Goal: Task Accomplishment & Management: Complete application form

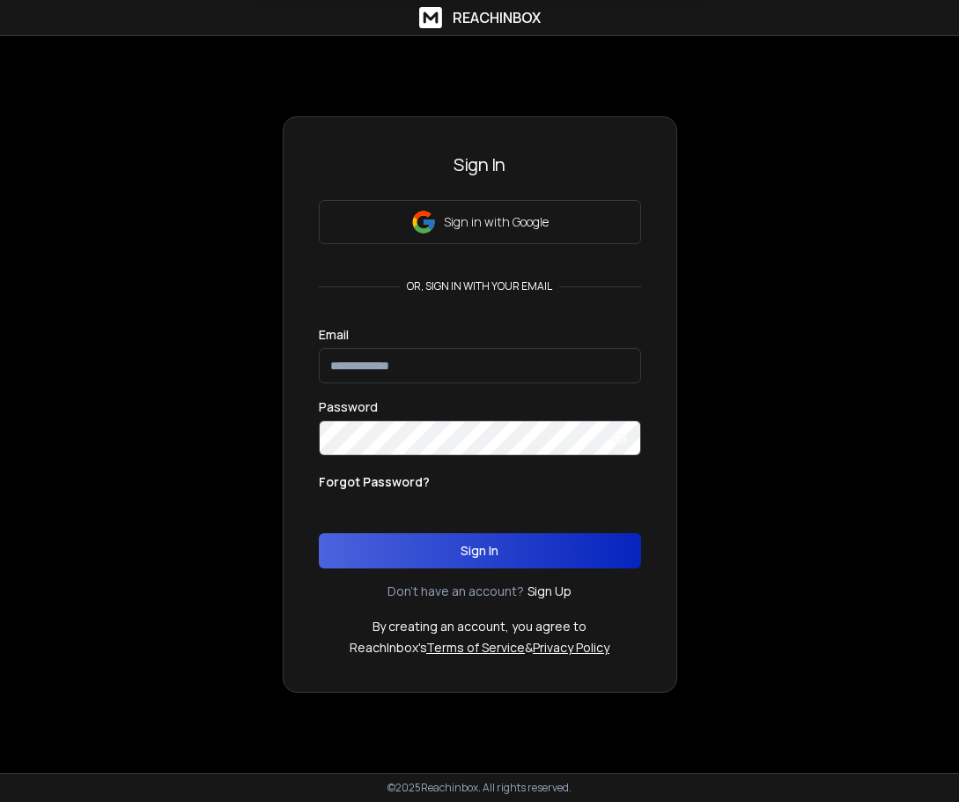
click at [491, 367] on input "email" at bounding box center [480, 365] width 322 height 35
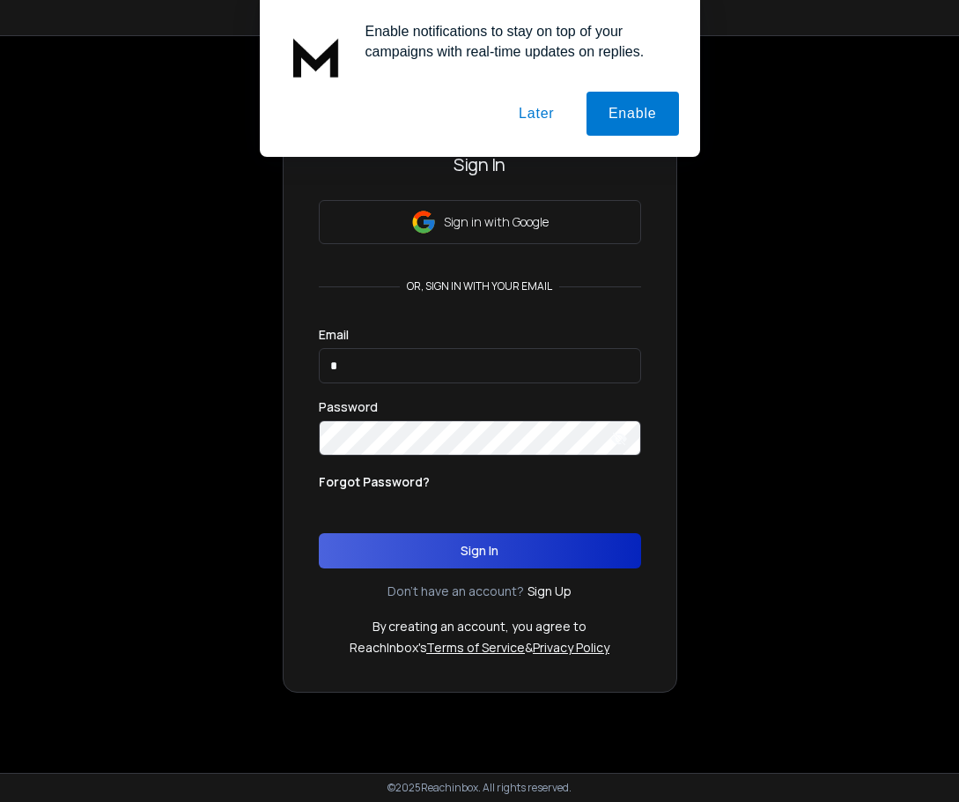
type input "**********"
click at [319, 533] on button "Sign In" at bounding box center [480, 550] width 322 height 35
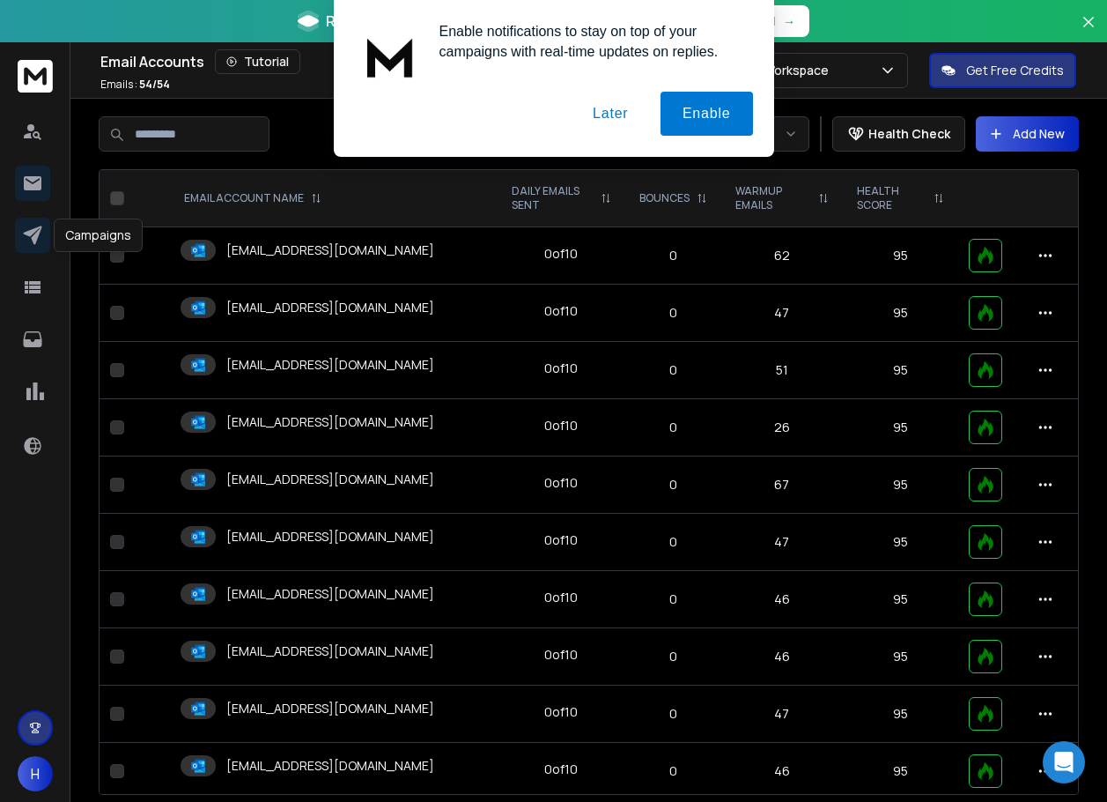
click at [27, 234] on icon at bounding box center [32, 235] width 18 height 18
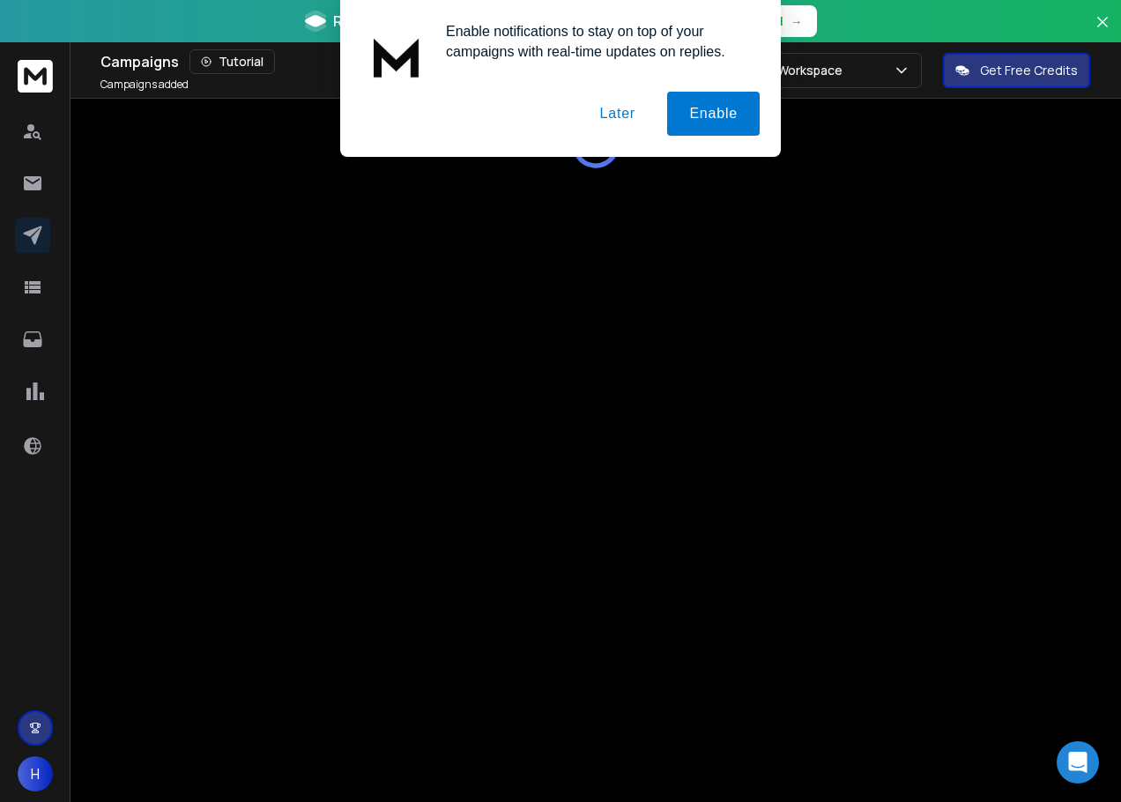
click at [628, 115] on button "Later" at bounding box center [616, 114] width 79 height 44
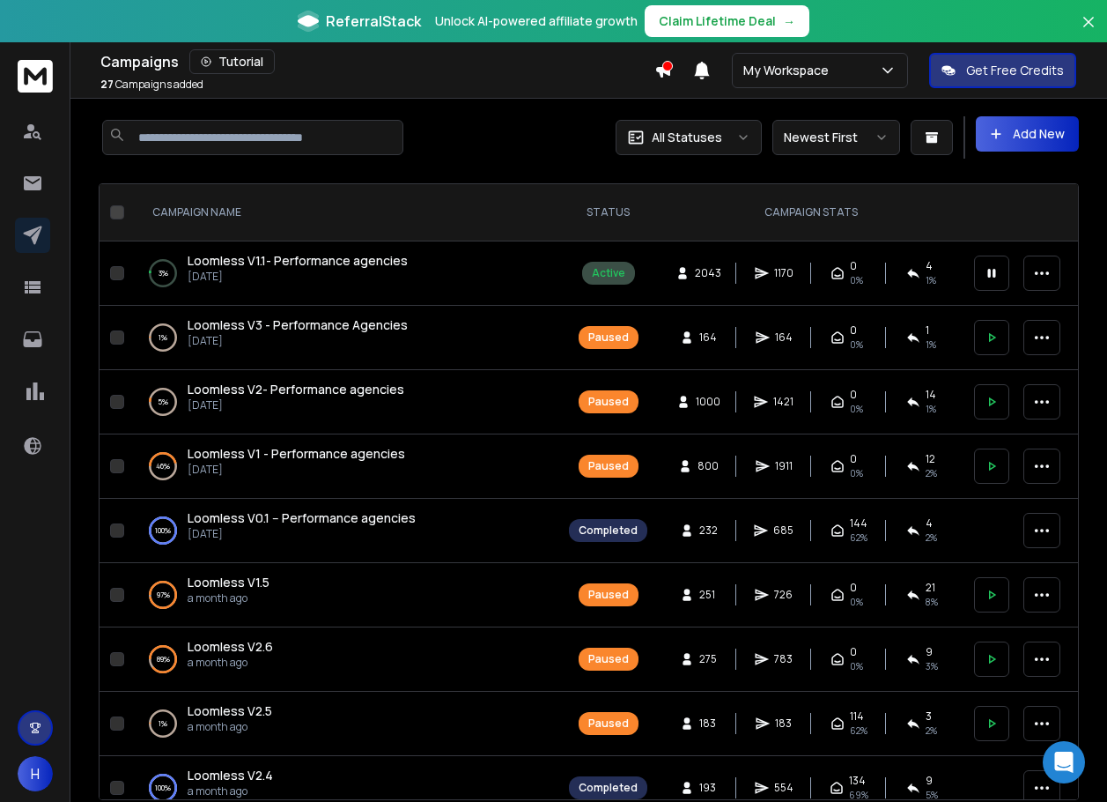
click at [390, 271] on p "6 days ago" at bounding box center [298, 277] width 220 height 14
click at [754, 276] on icon at bounding box center [762, 273] width 16 height 16
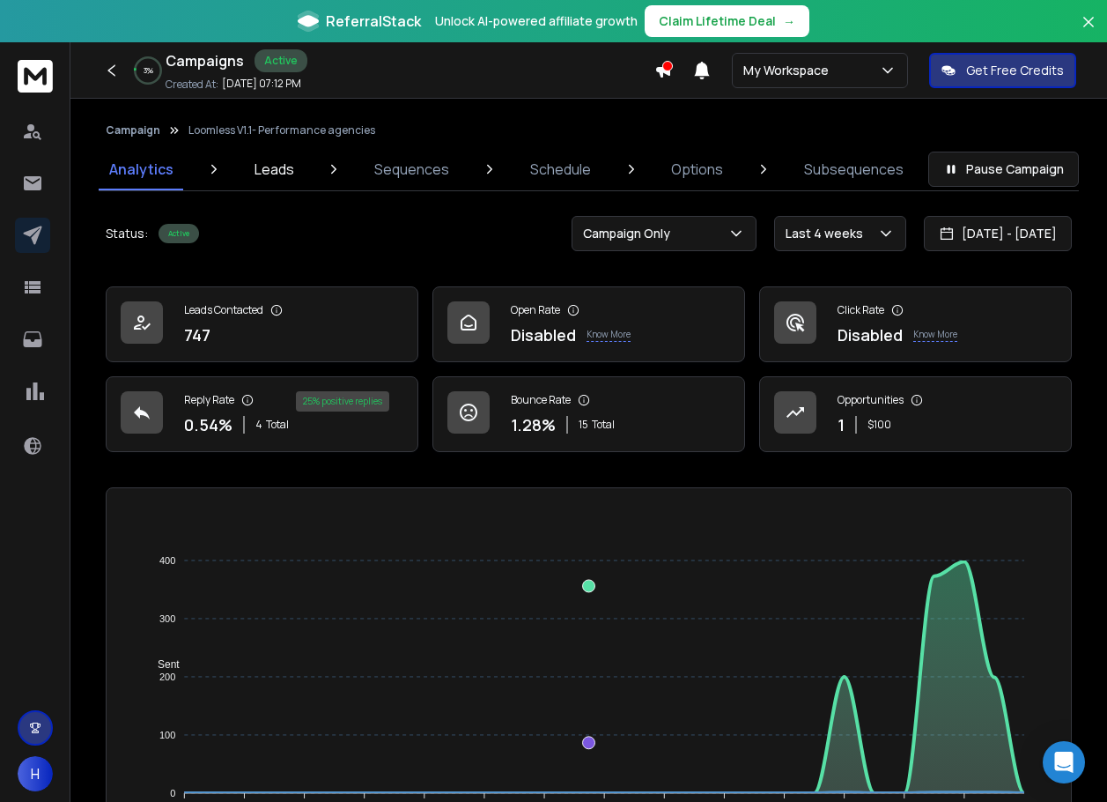
click at [271, 165] on p "Leads" at bounding box center [275, 169] width 40 height 21
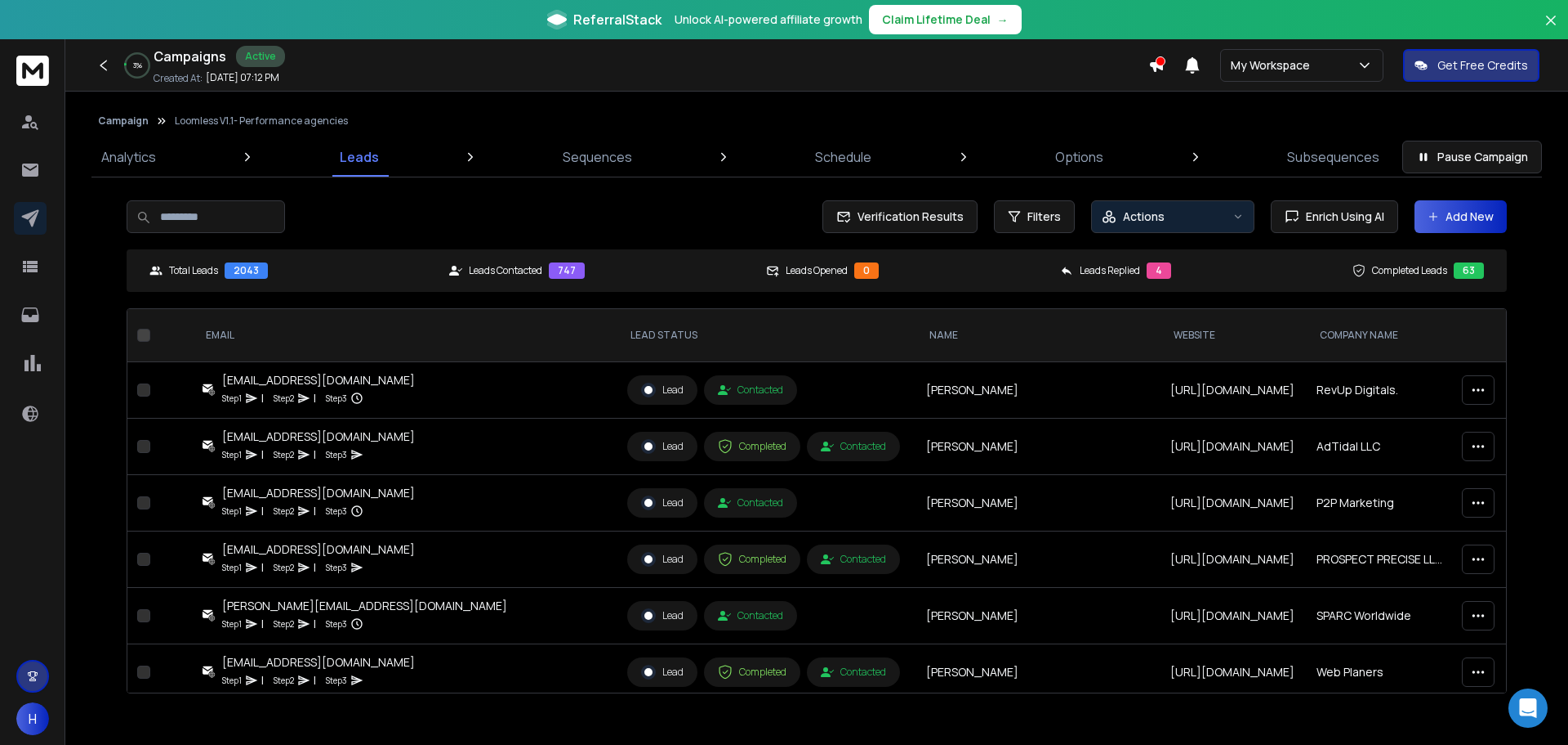
click at [888, 223] on div "Actions" at bounding box center [1164, 217] width 124 height 17
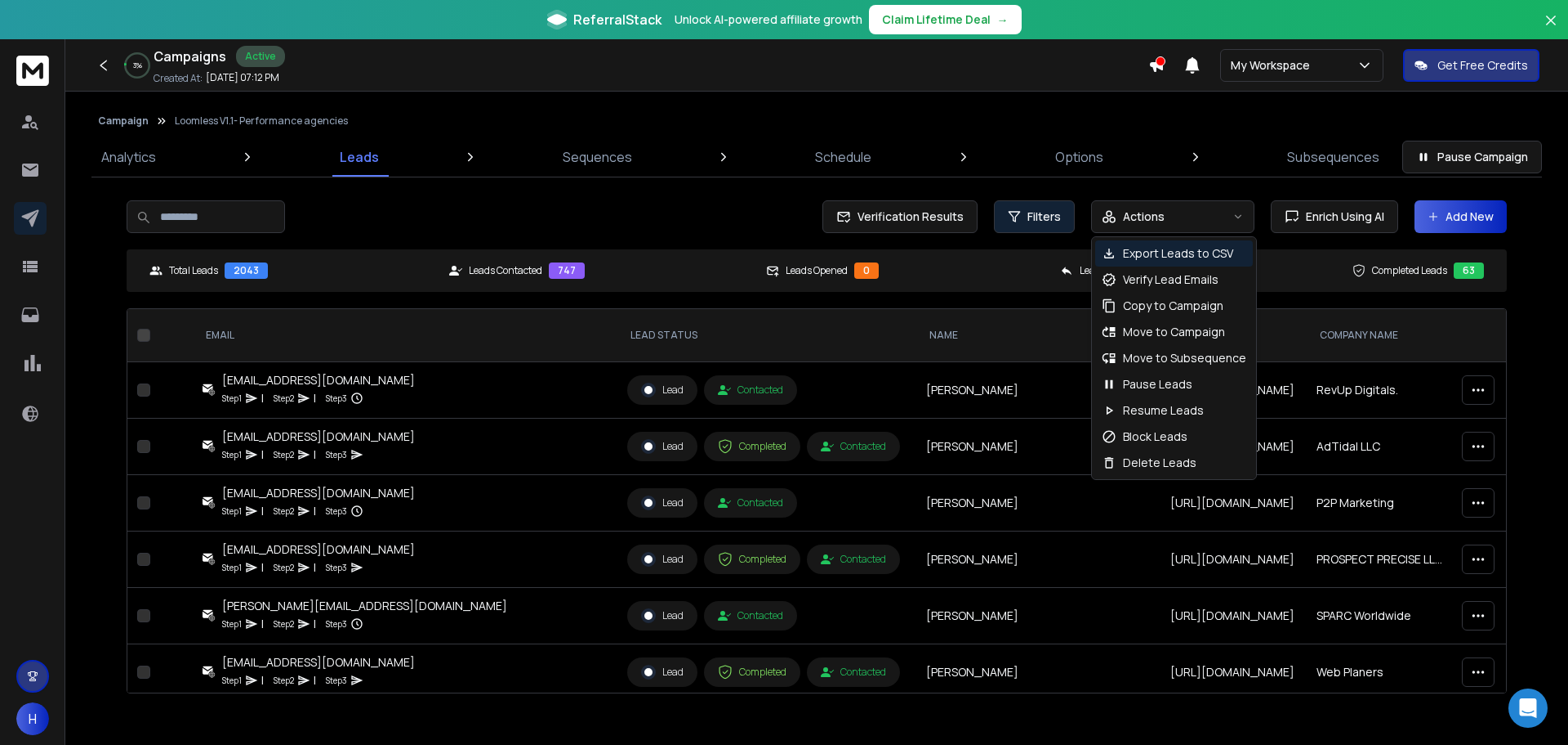
click at [888, 229] on button "Filters" at bounding box center [1034, 216] width 81 height 32
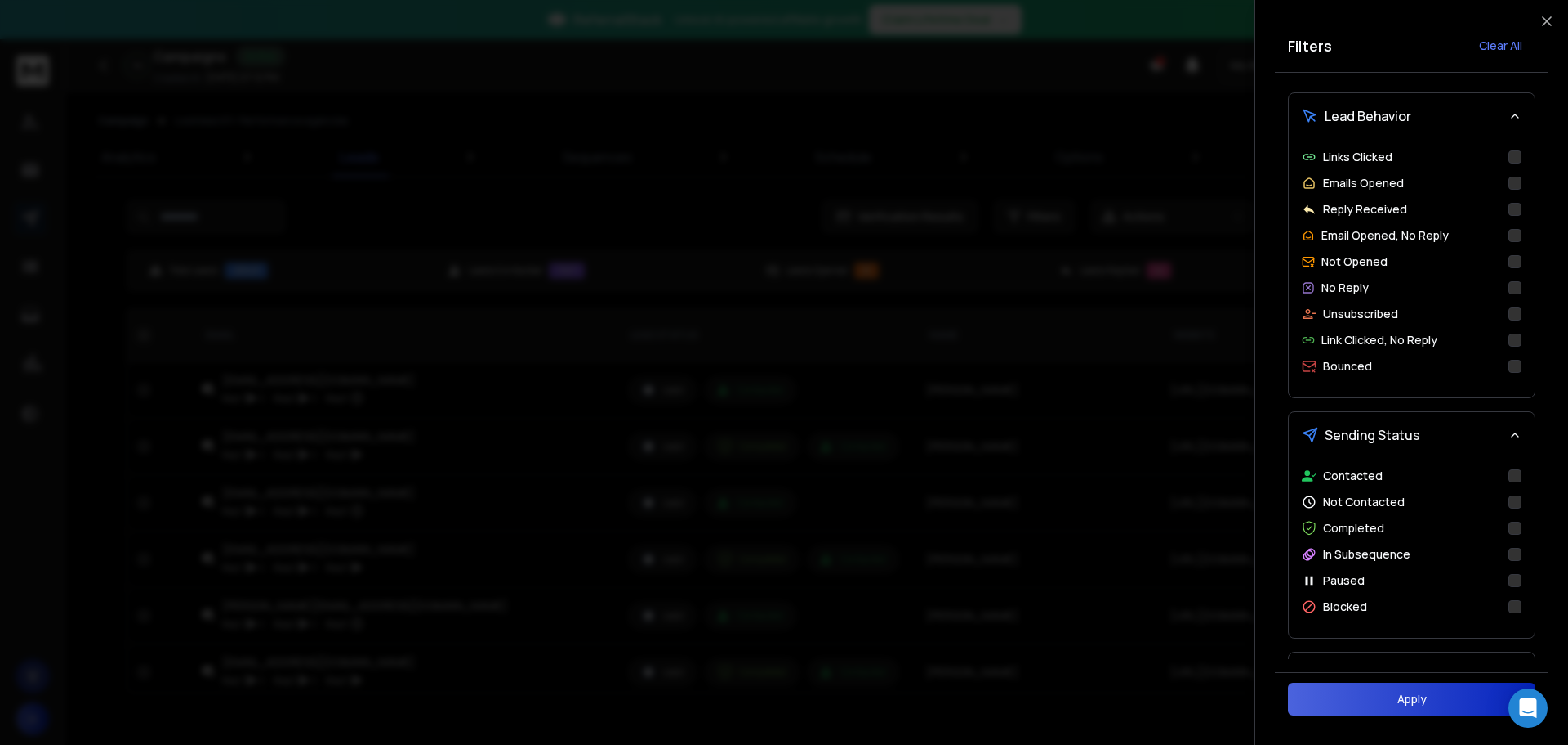
click at [888, 503] on p "Not Contacted" at bounding box center [1364, 502] width 82 height 17
click at [888, 503] on button "Not Contacted" at bounding box center [1515, 502] width 13 height 13
click at [888, 695] on button "Apply" at bounding box center [1411, 699] width 248 height 32
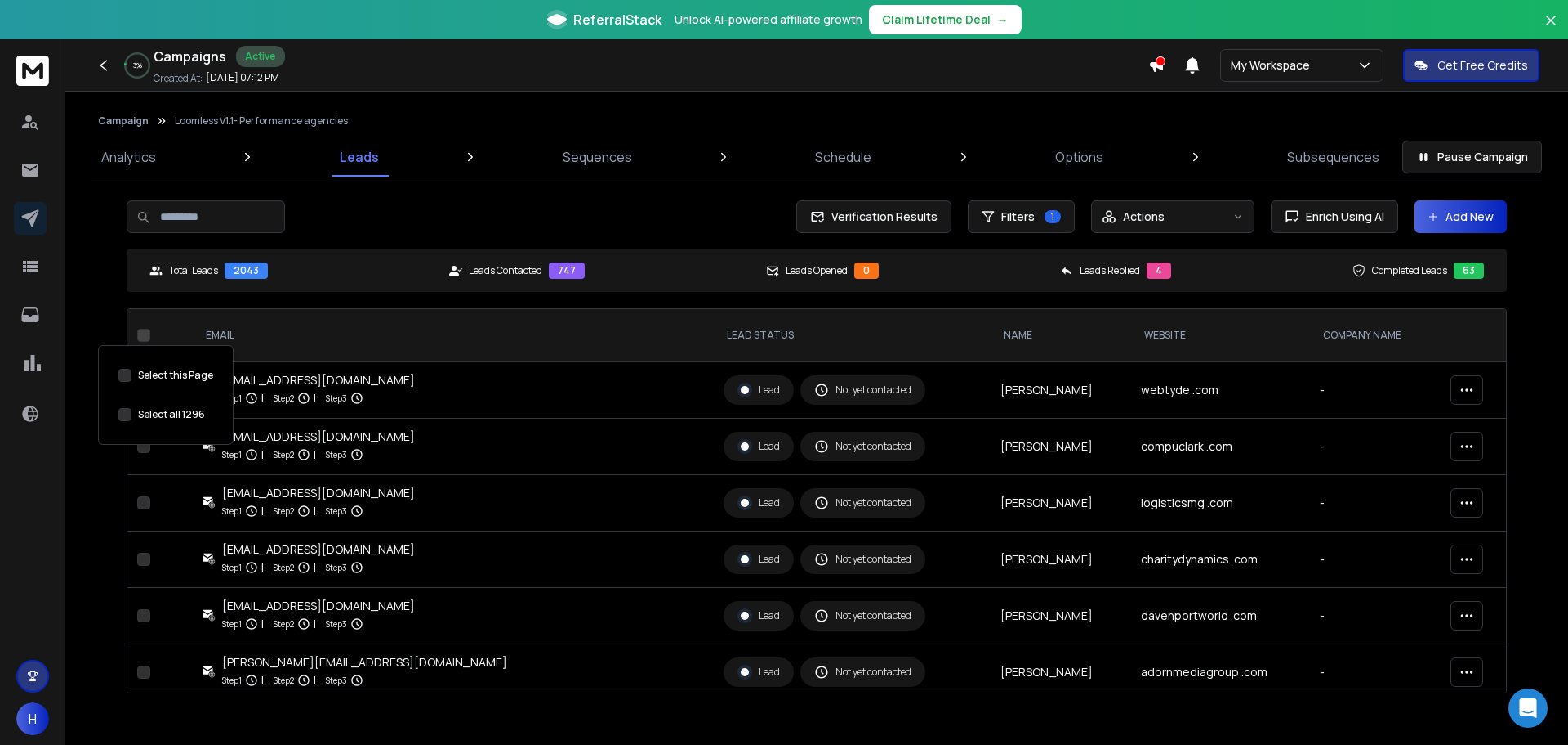
click at [124, 408] on button "Select this Page" at bounding box center [125, 415] width 13 height 13
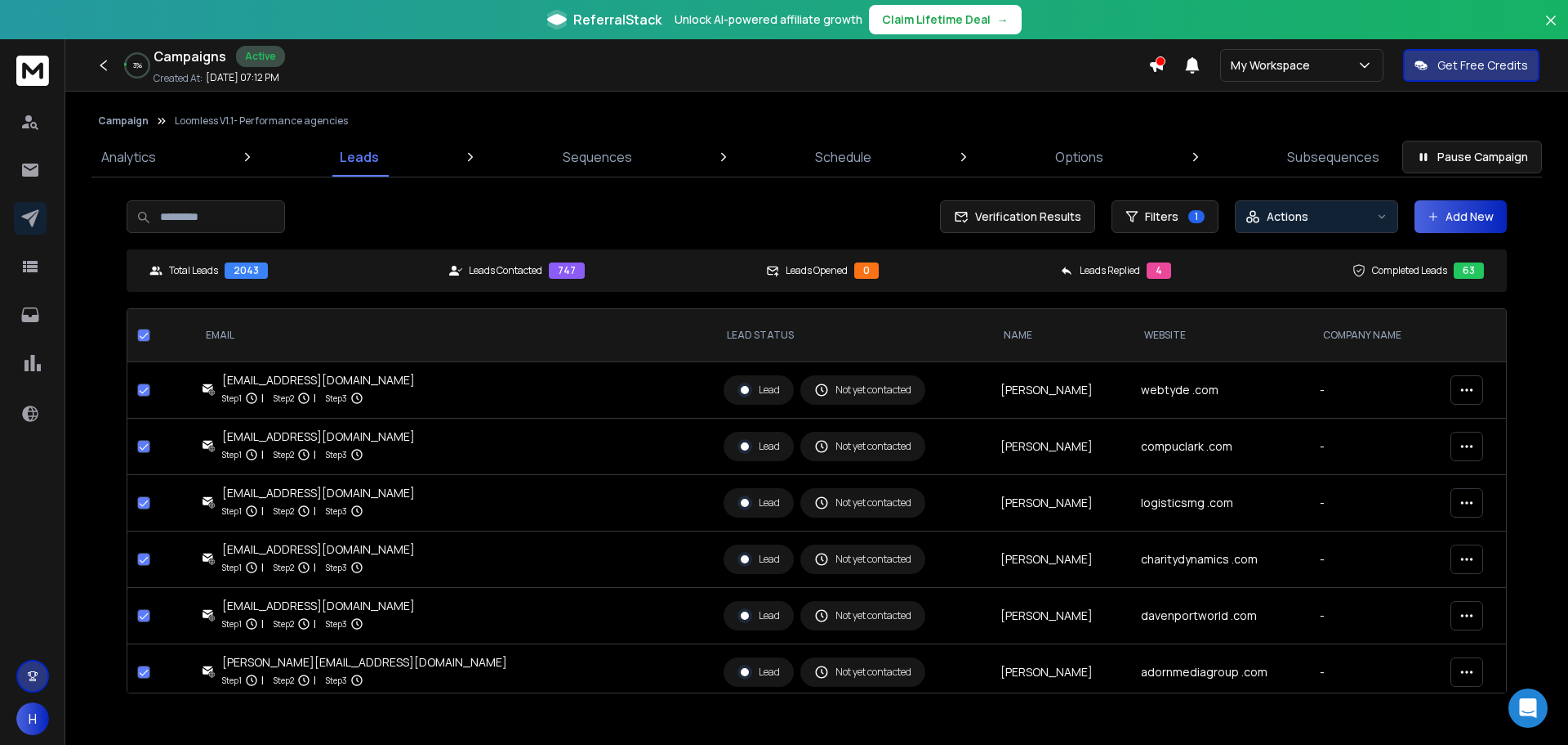
click at [888, 221] on div "Actions" at bounding box center [1307, 217] width 124 height 17
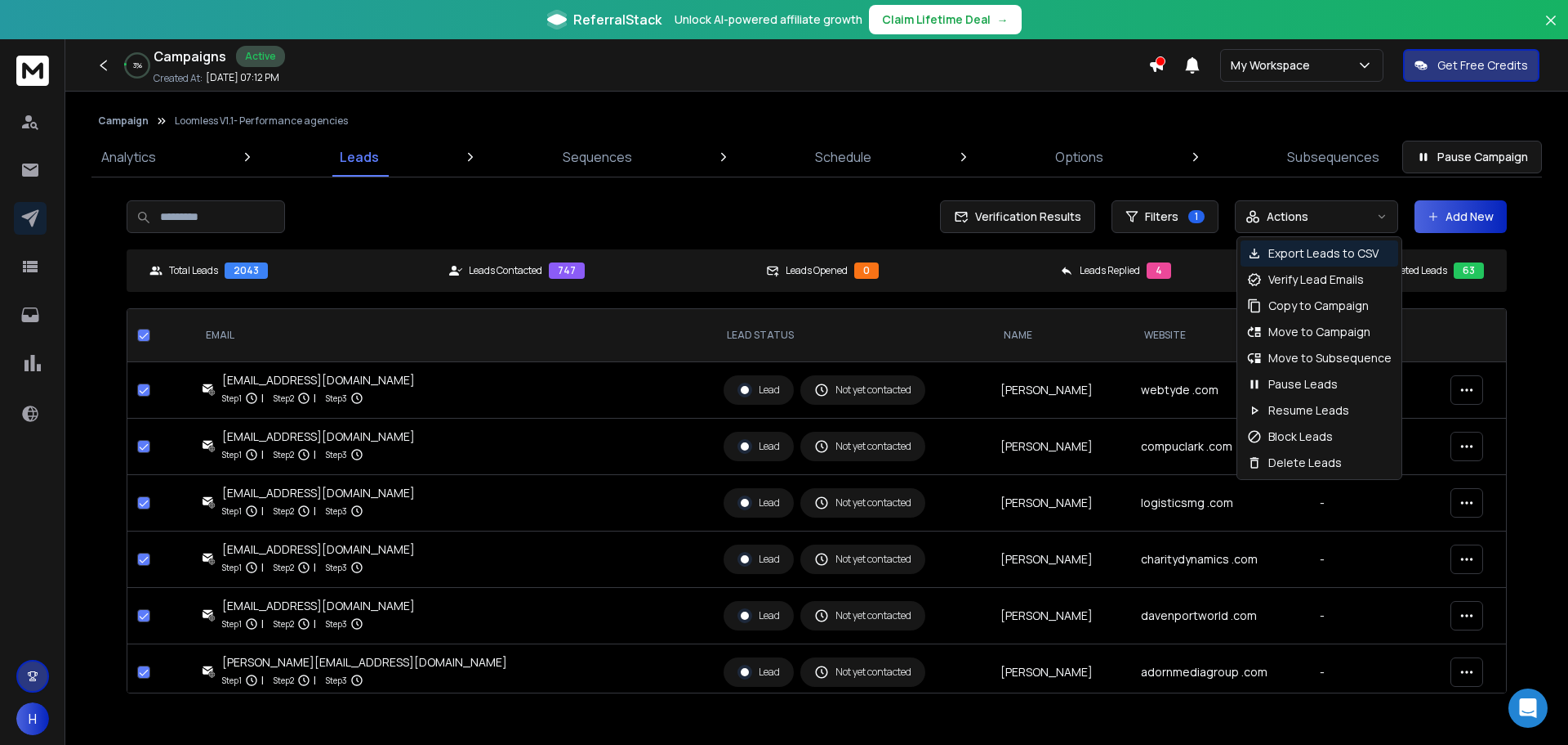
click at [888, 247] on p "Export Leads to CSV" at bounding box center [1323, 253] width 110 height 17
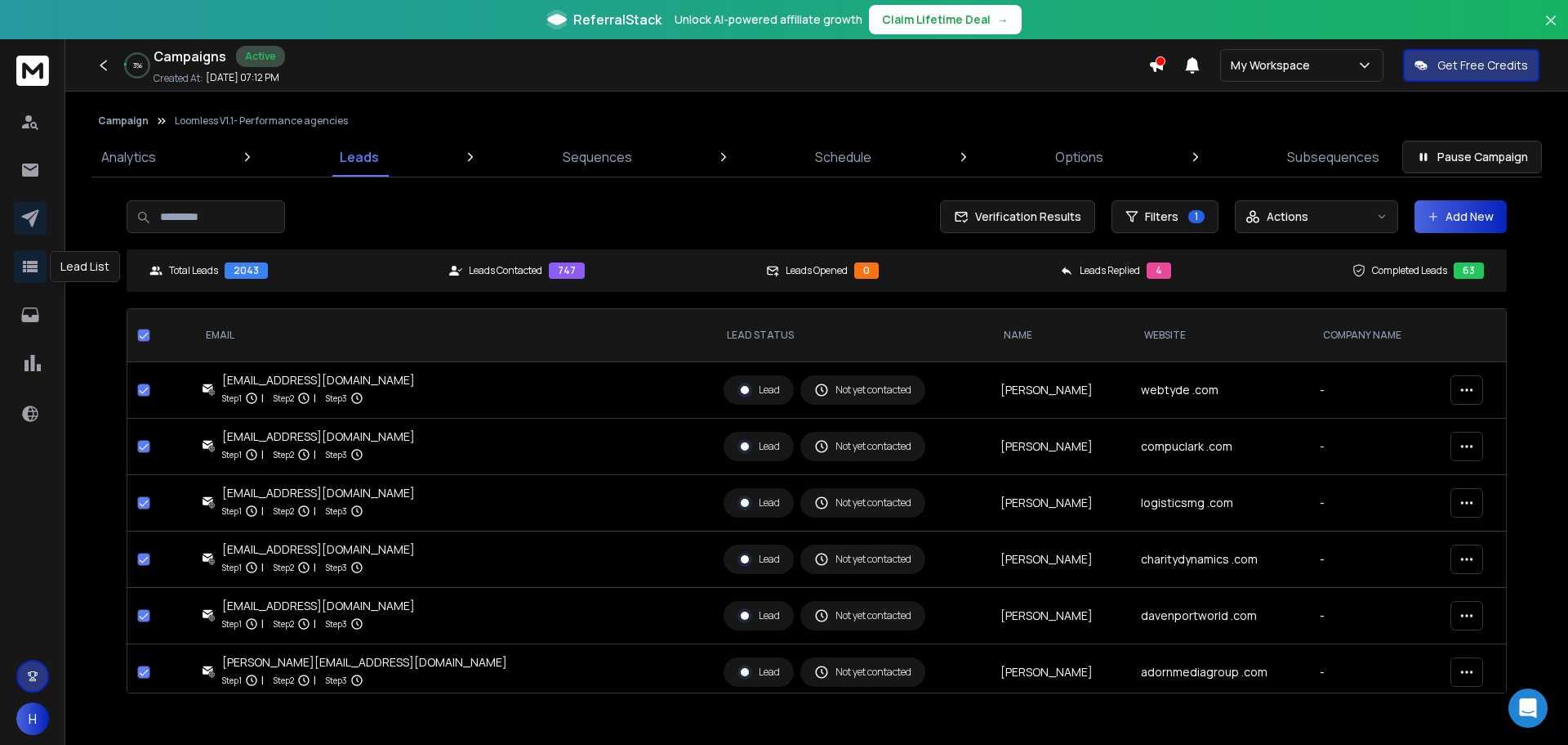
click at [30, 266] on icon at bounding box center [31, 266] width 15 height 11
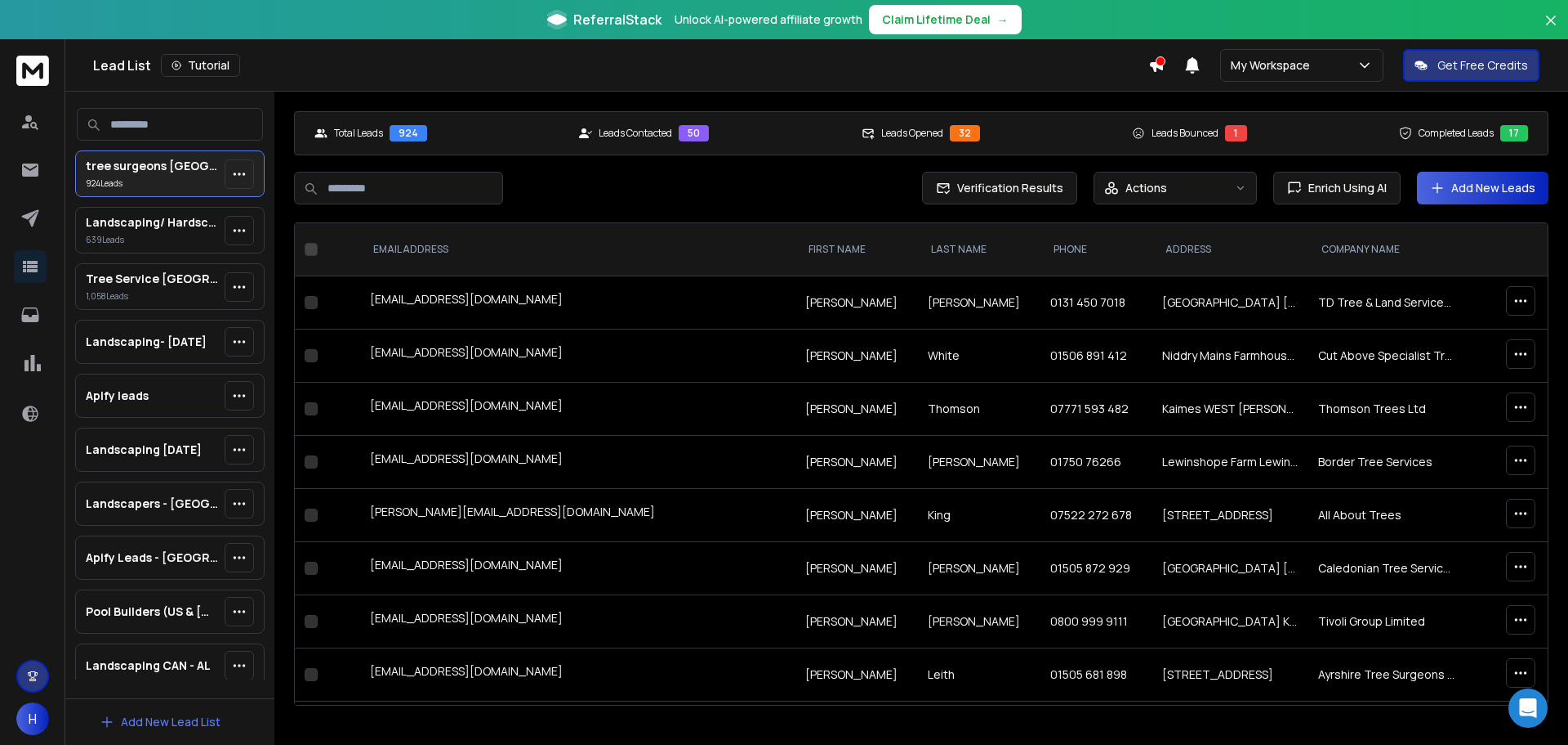
scroll to position [75, 0]
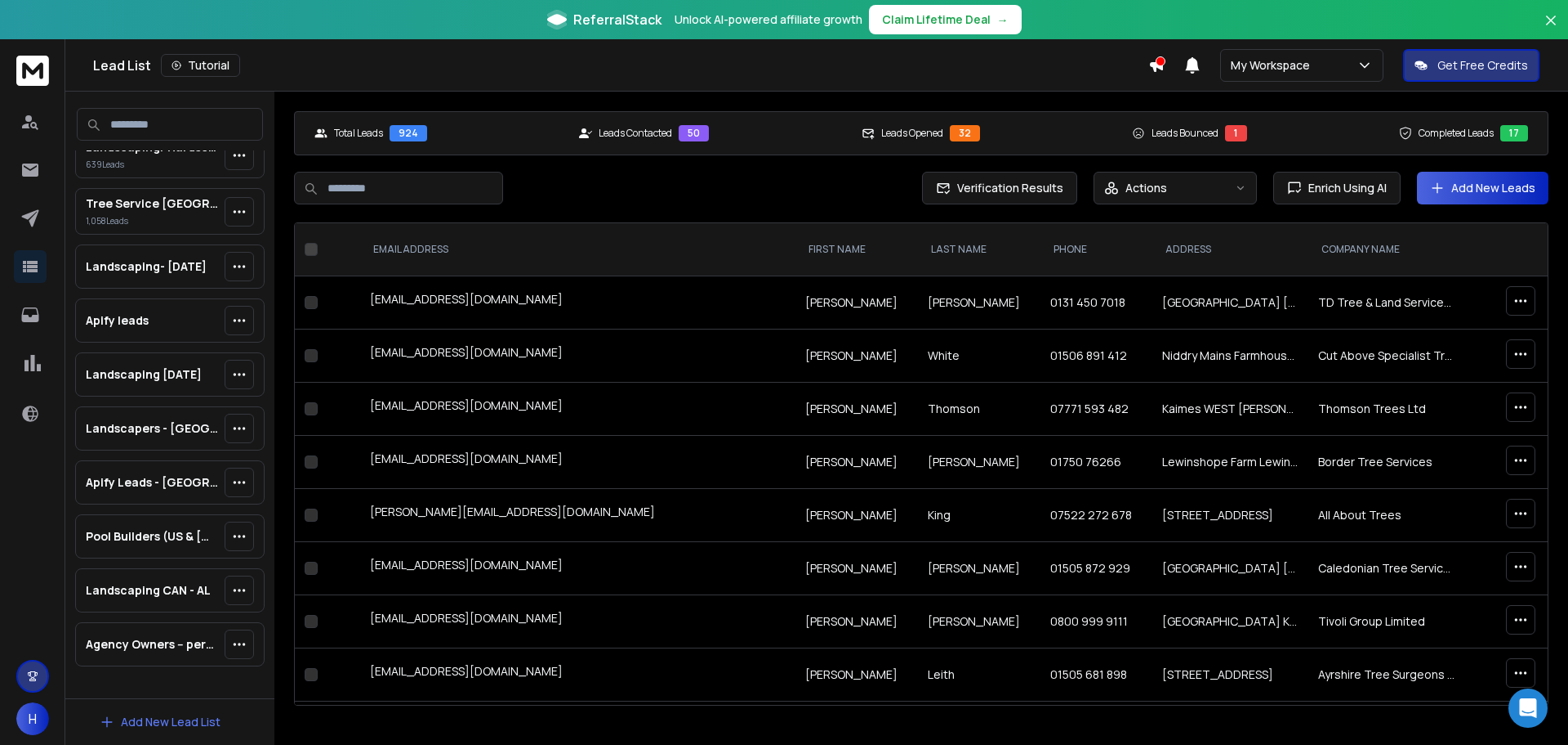
click at [120, 635] on div "Agency Owners -- performance" at bounding box center [170, 644] width 189 height 45
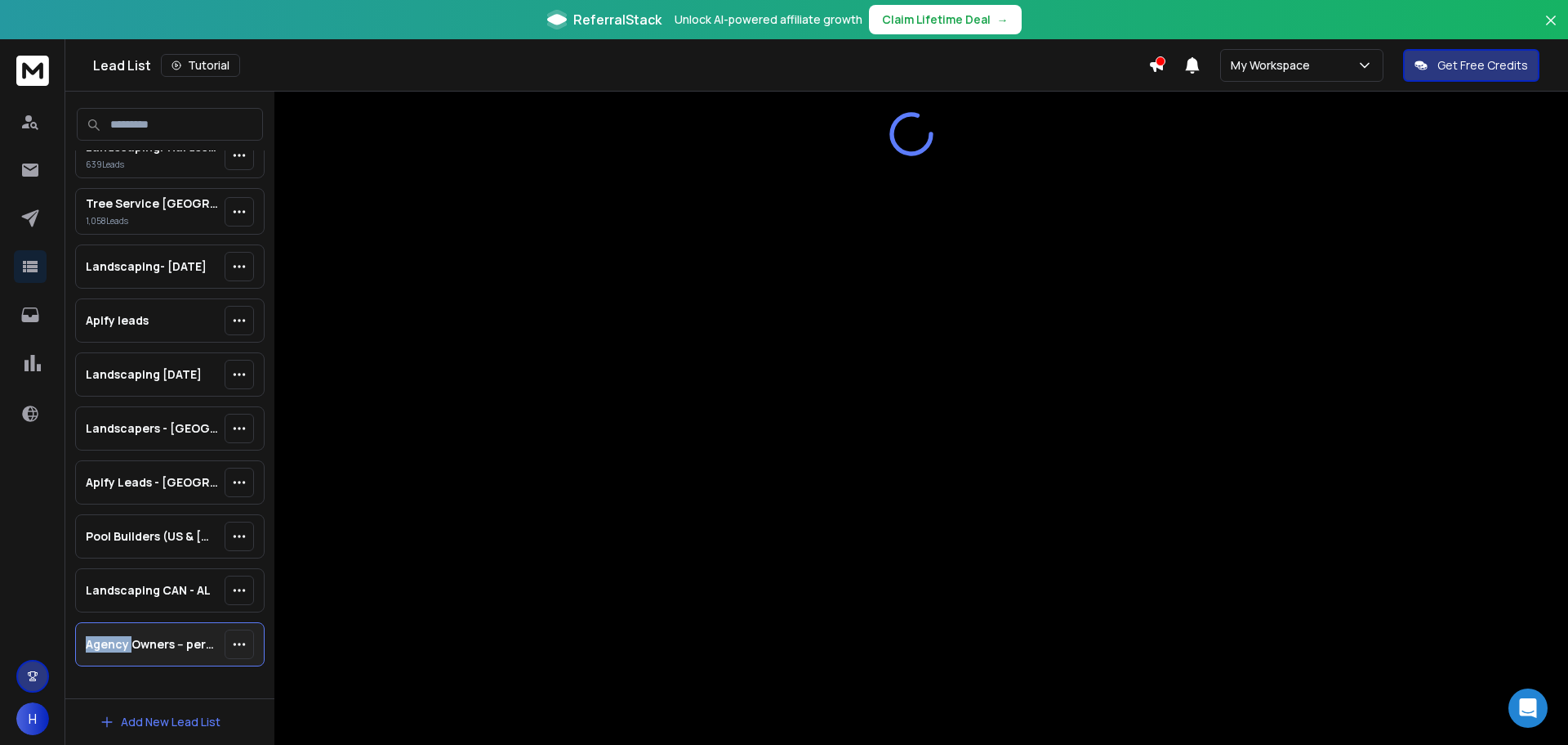
click at [120, 635] on div "Agency Owners -- performance" at bounding box center [170, 644] width 189 height 45
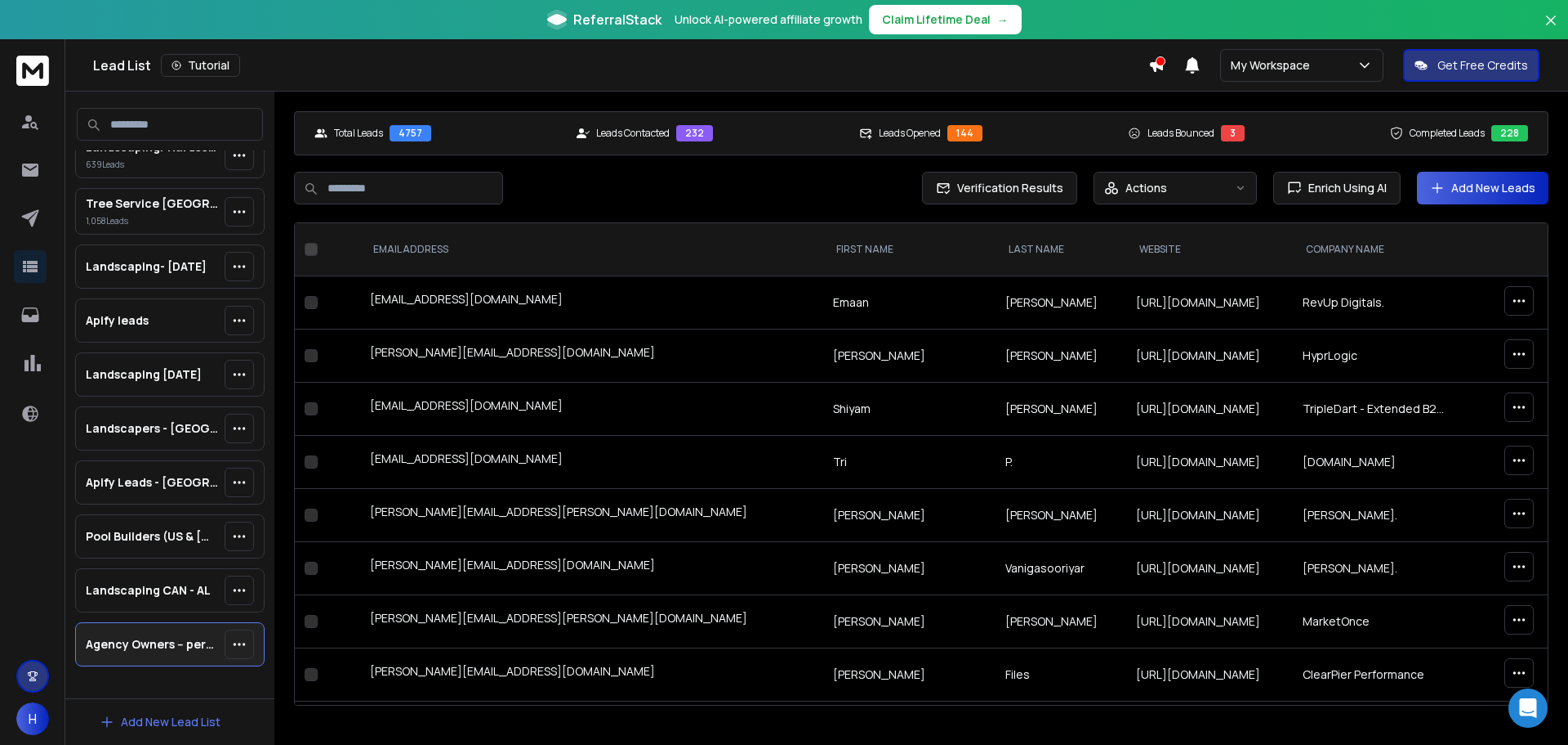
click at [641, 181] on div "Verification Results Actions Enrich Using AI Add New Leads" at bounding box center [921, 187] width 1255 height 32
click at [771, 172] on div "Verification Results Actions Enrich Using AI Add New Leads" at bounding box center [921, 187] width 1255 height 32
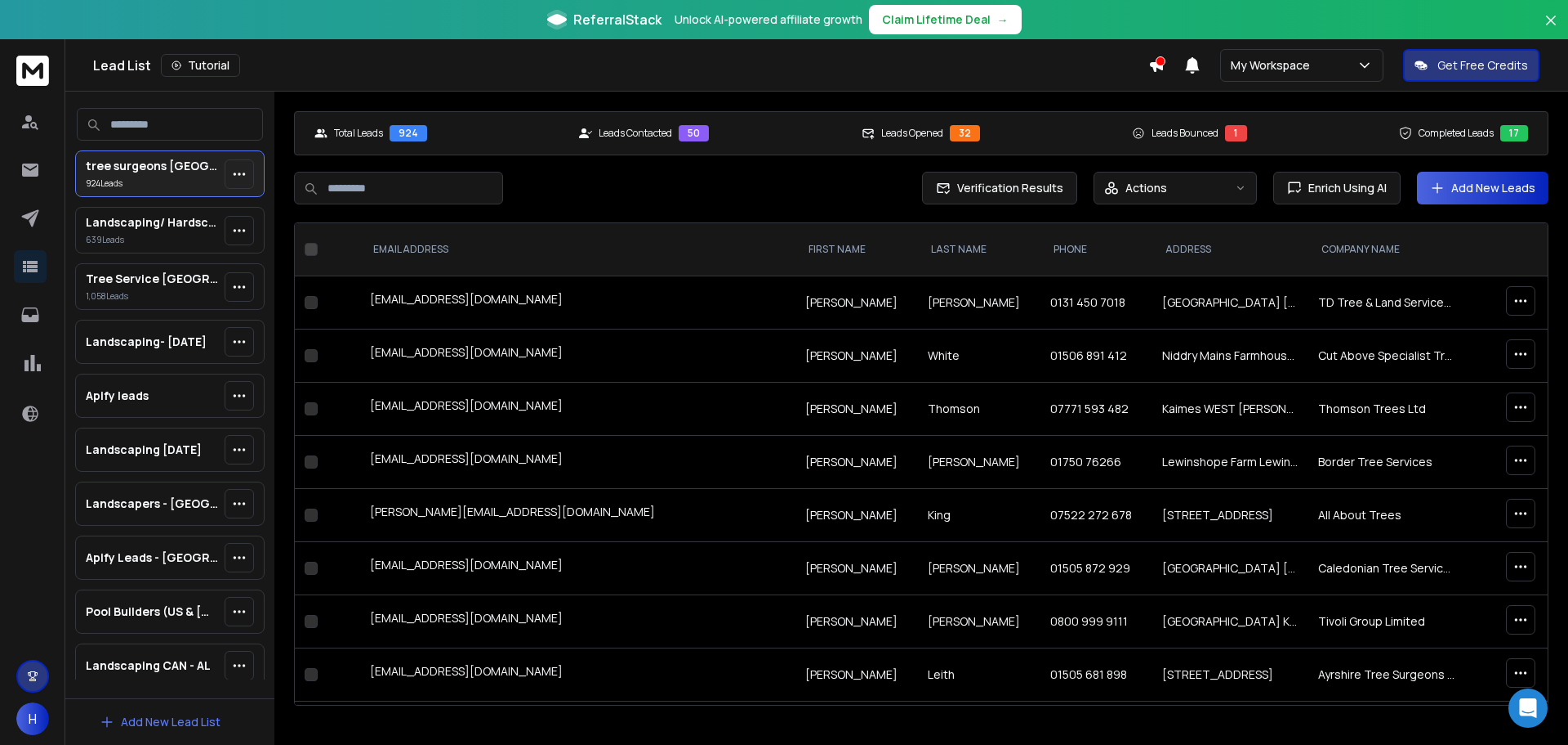
scroll to position [75, 0]
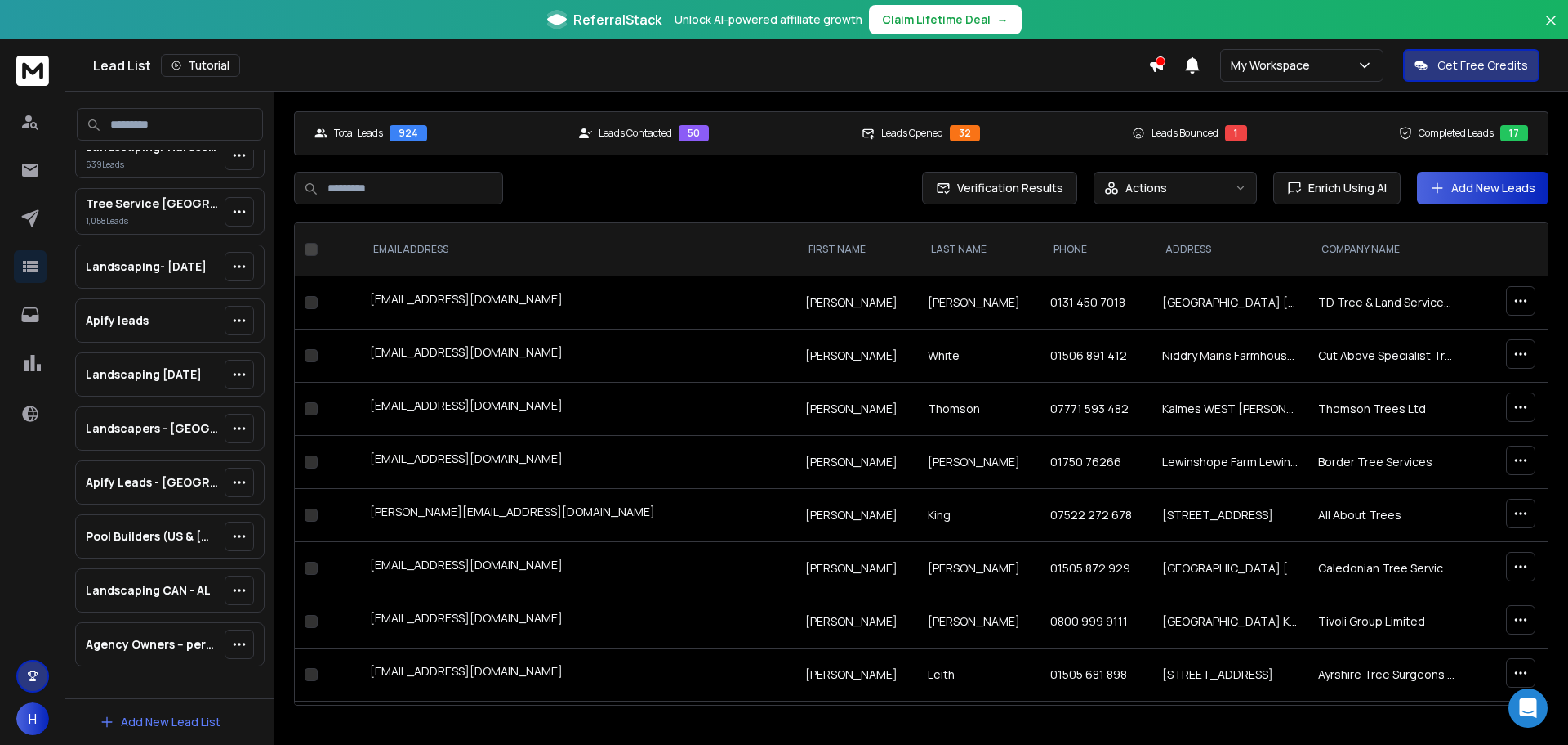
click at [154, 649] on p "Agency Owners -- performance" at bounding box center [151, 644] width 133 height 17
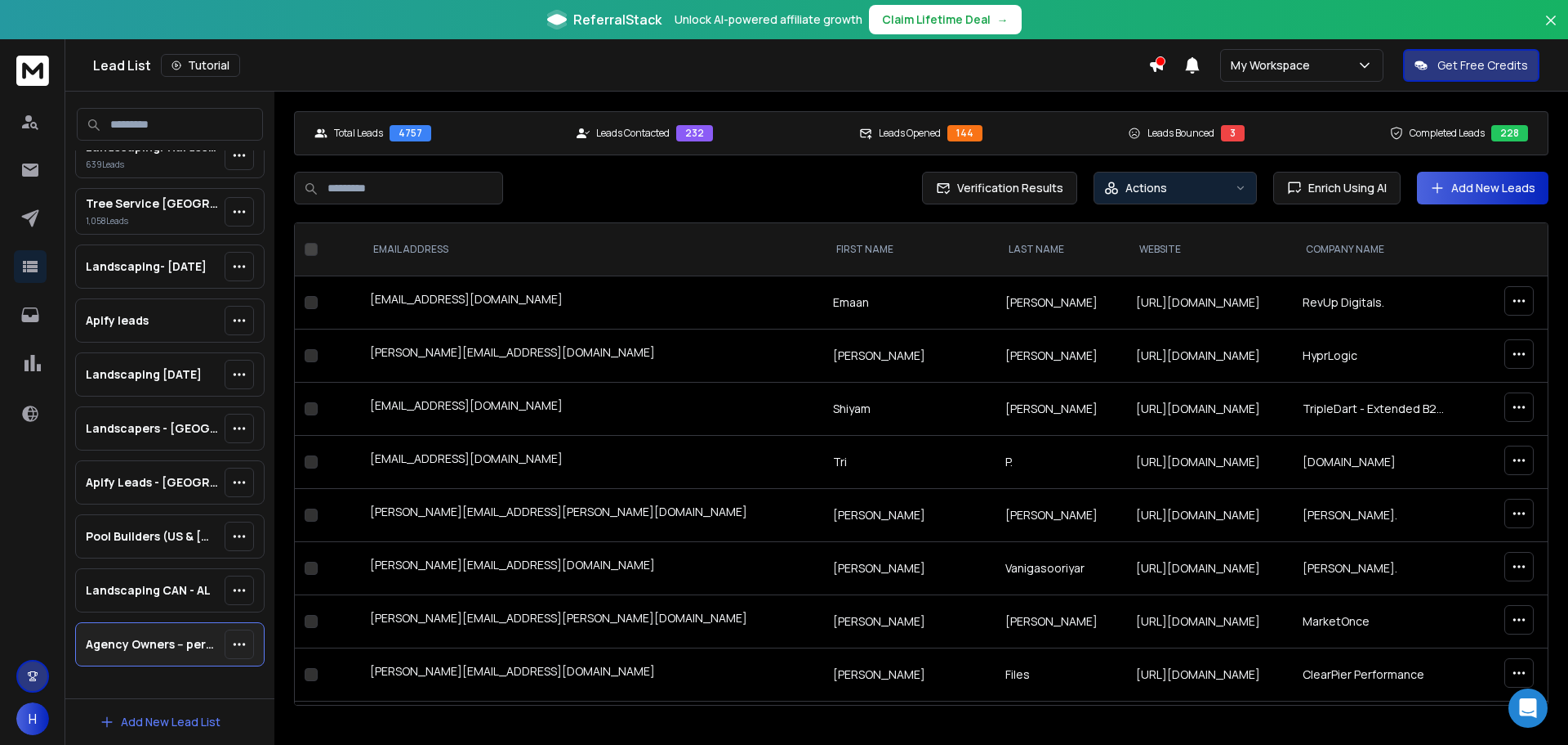
click at [1156, 196] on button "Actions" at bounding box center [1176, 187] width 163 height 32
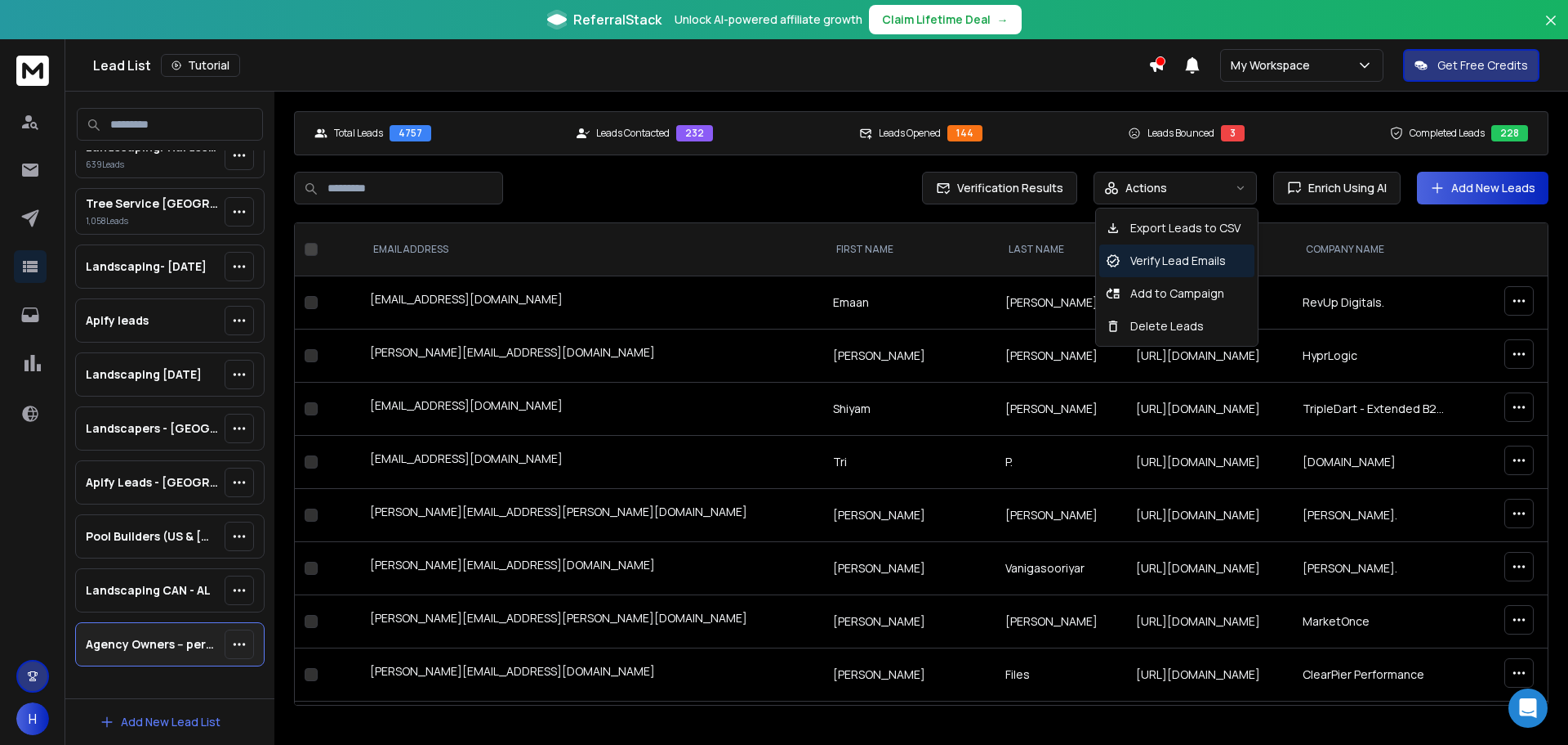
click at [823, 244] on th "FIRST NAME" at bounding box center [910, 249] width 172 height 53
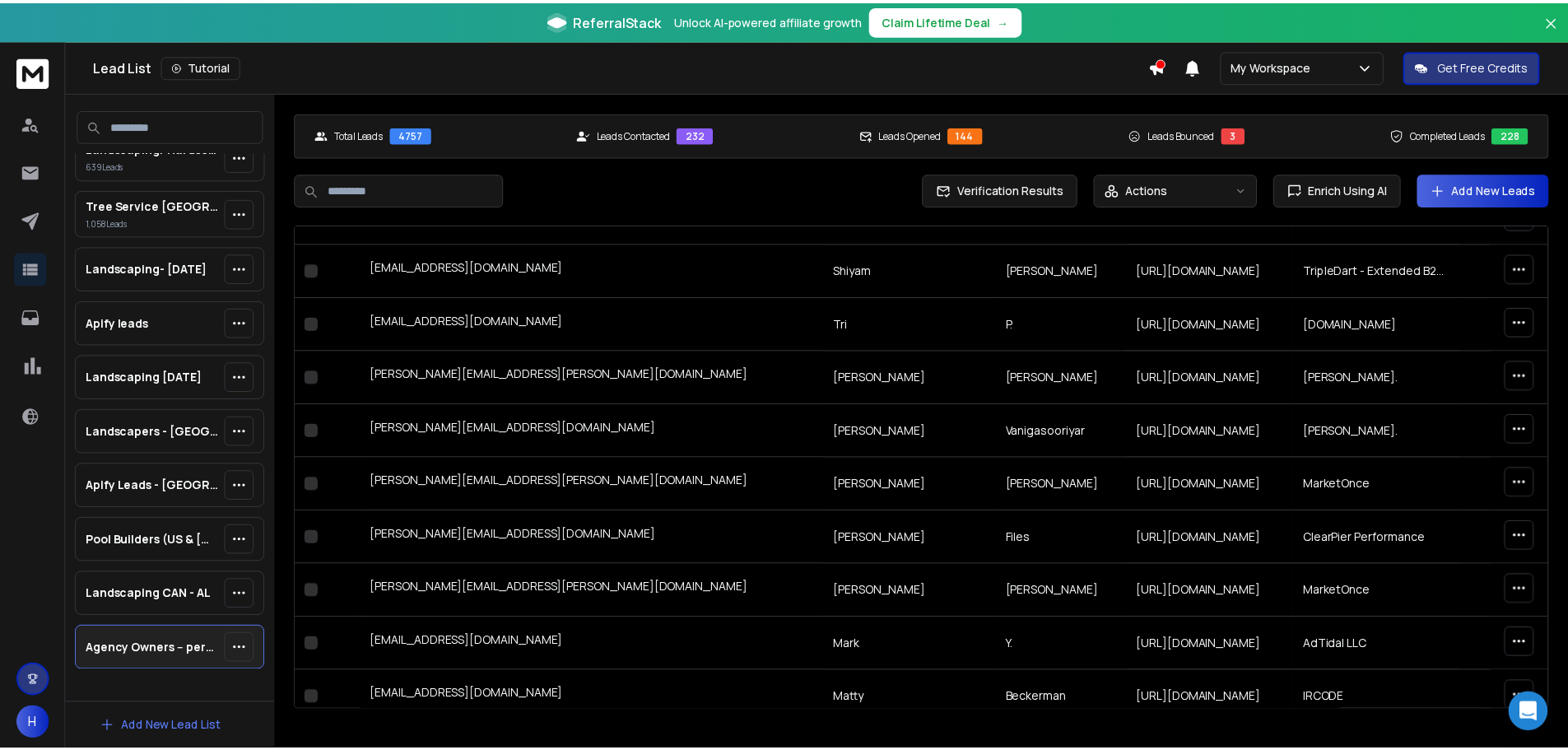
scroll to position [0, 0]
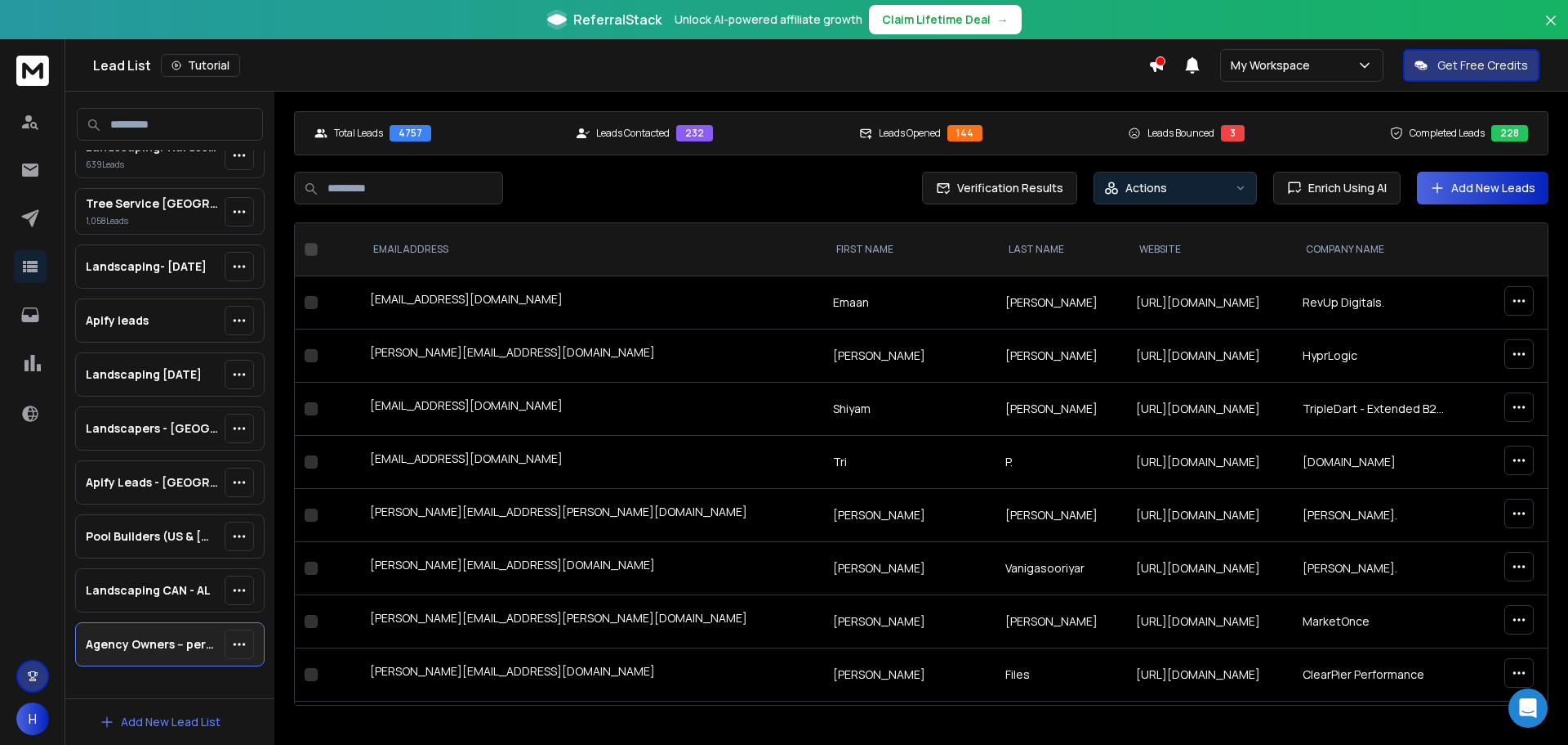
click at [1140, 189] on p "Actions" at bounding box center [1146, 188] width 42 height 17
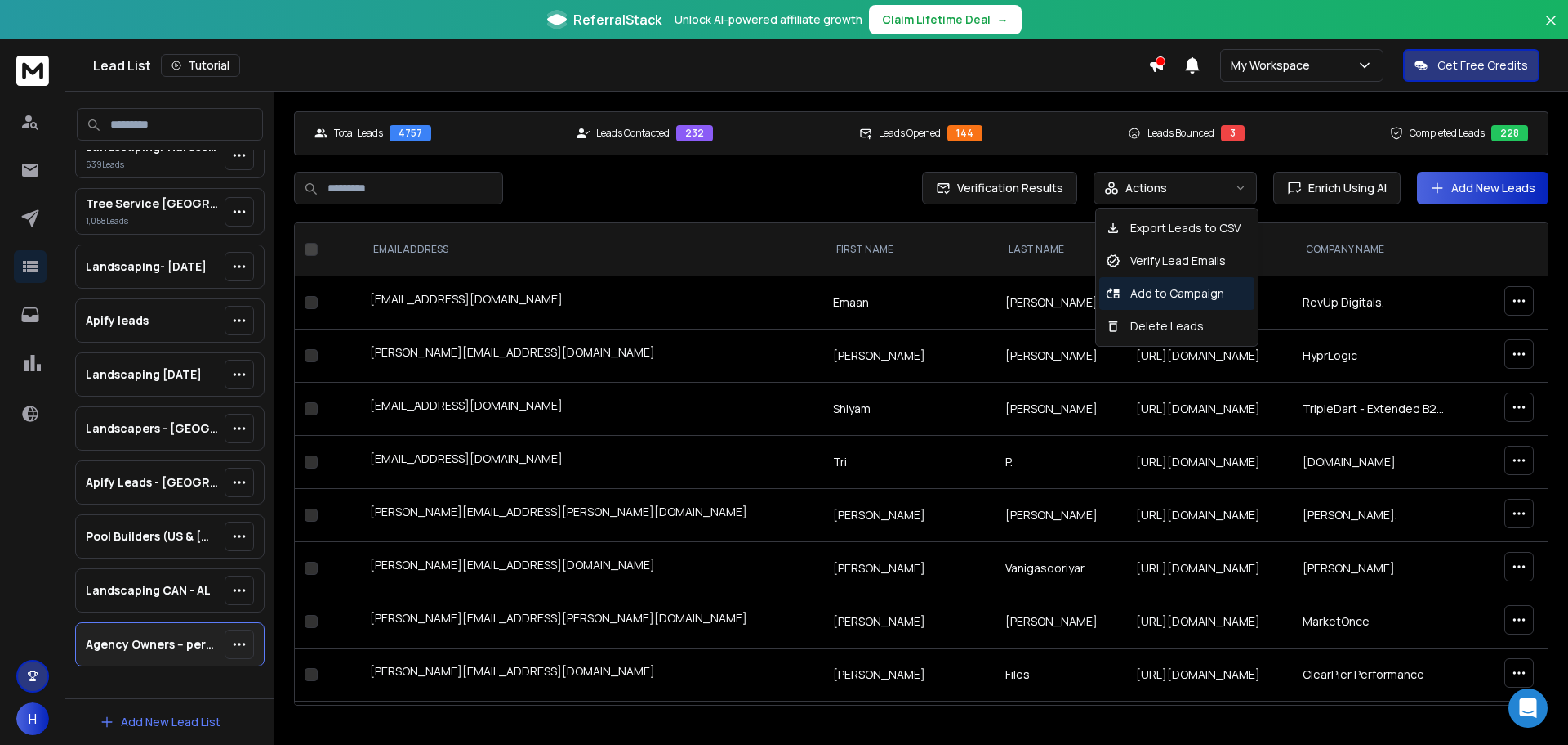
click at [1166, 300] on p "Add to Campaign" at bounding box center [1178, 293] width 100 height 23
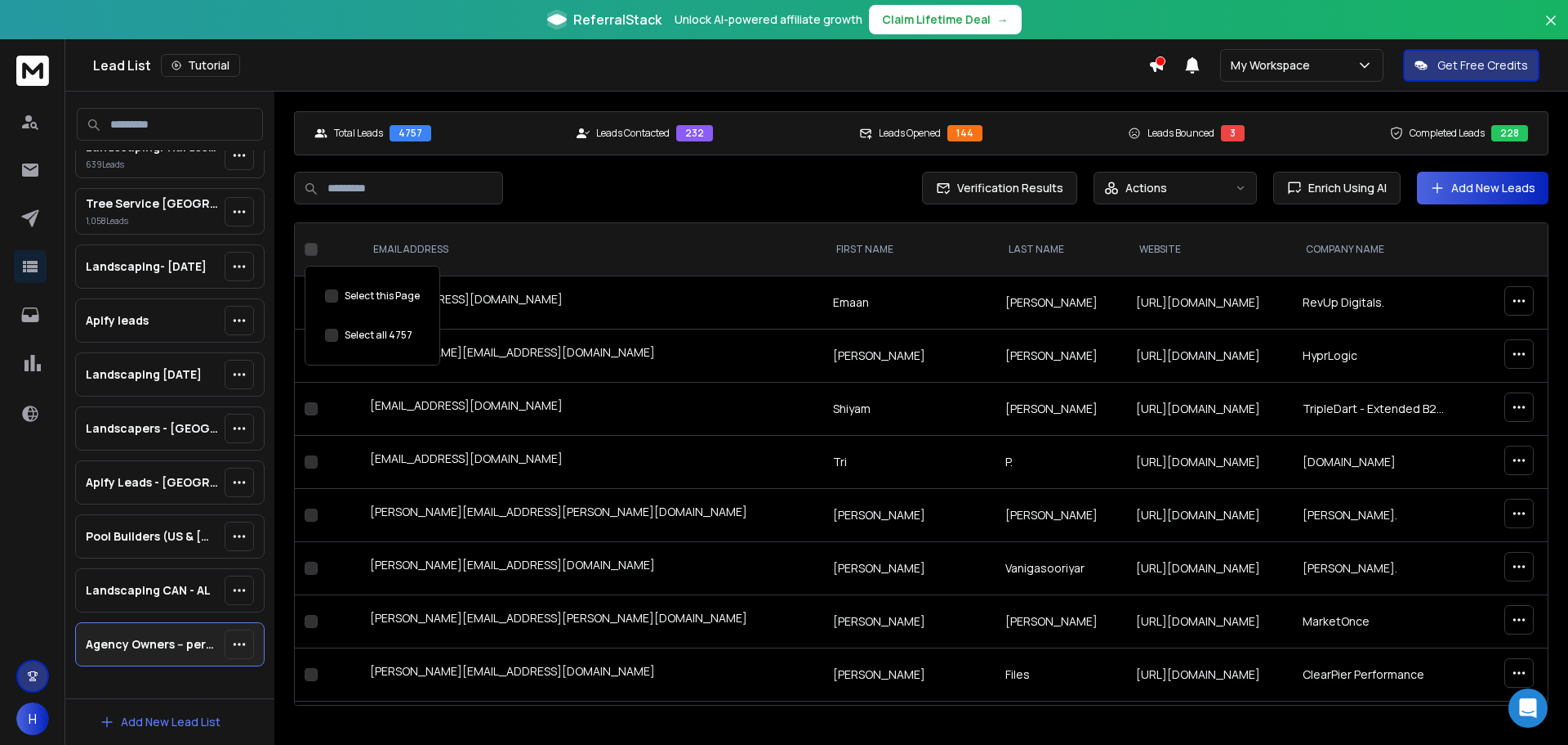
click at [333, 340] on button "Select this Page" at bounding box center [332, 335] width 13 height 13
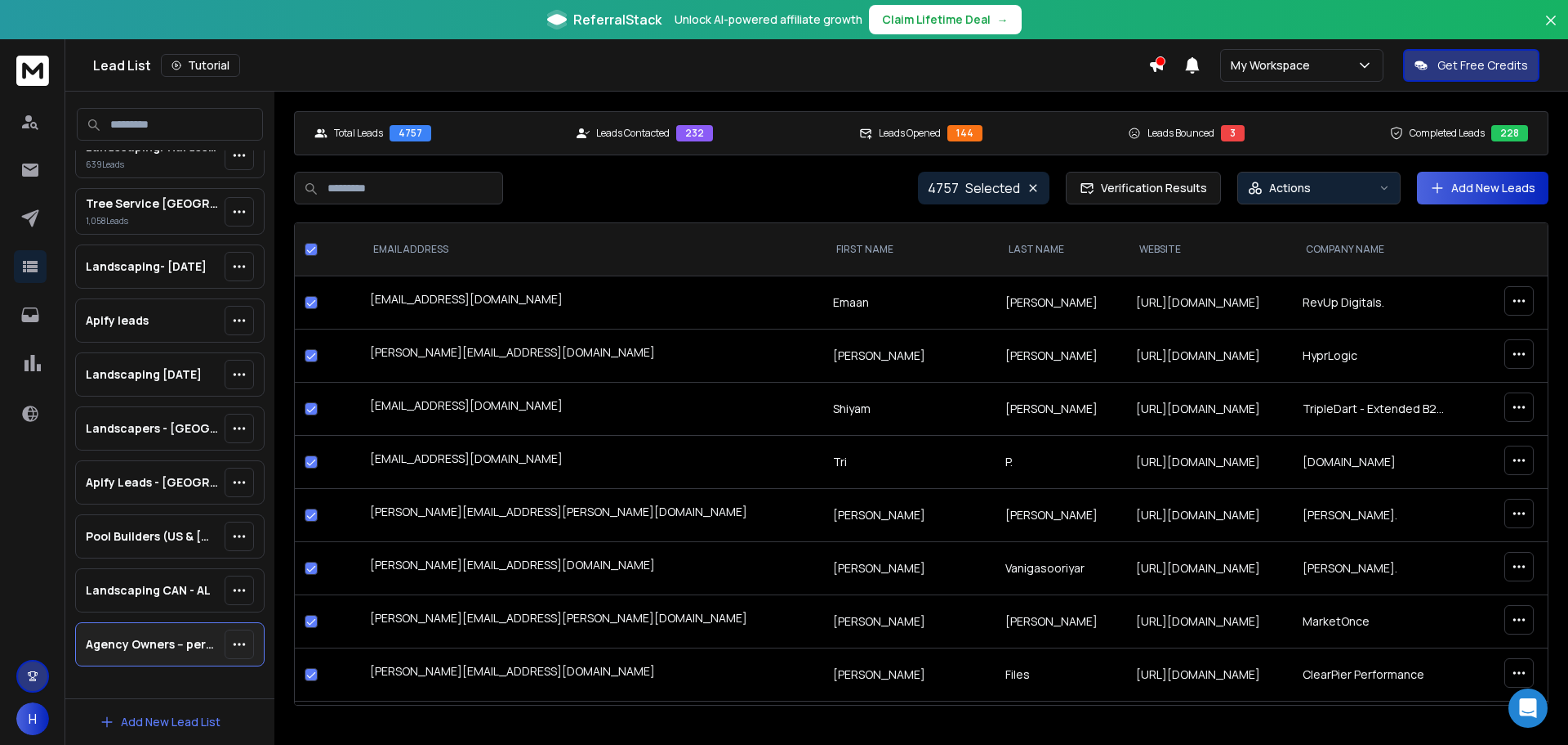
click at [1289, 195] on p "Actions" at bounding box center [1290, 188] width 42 height 17
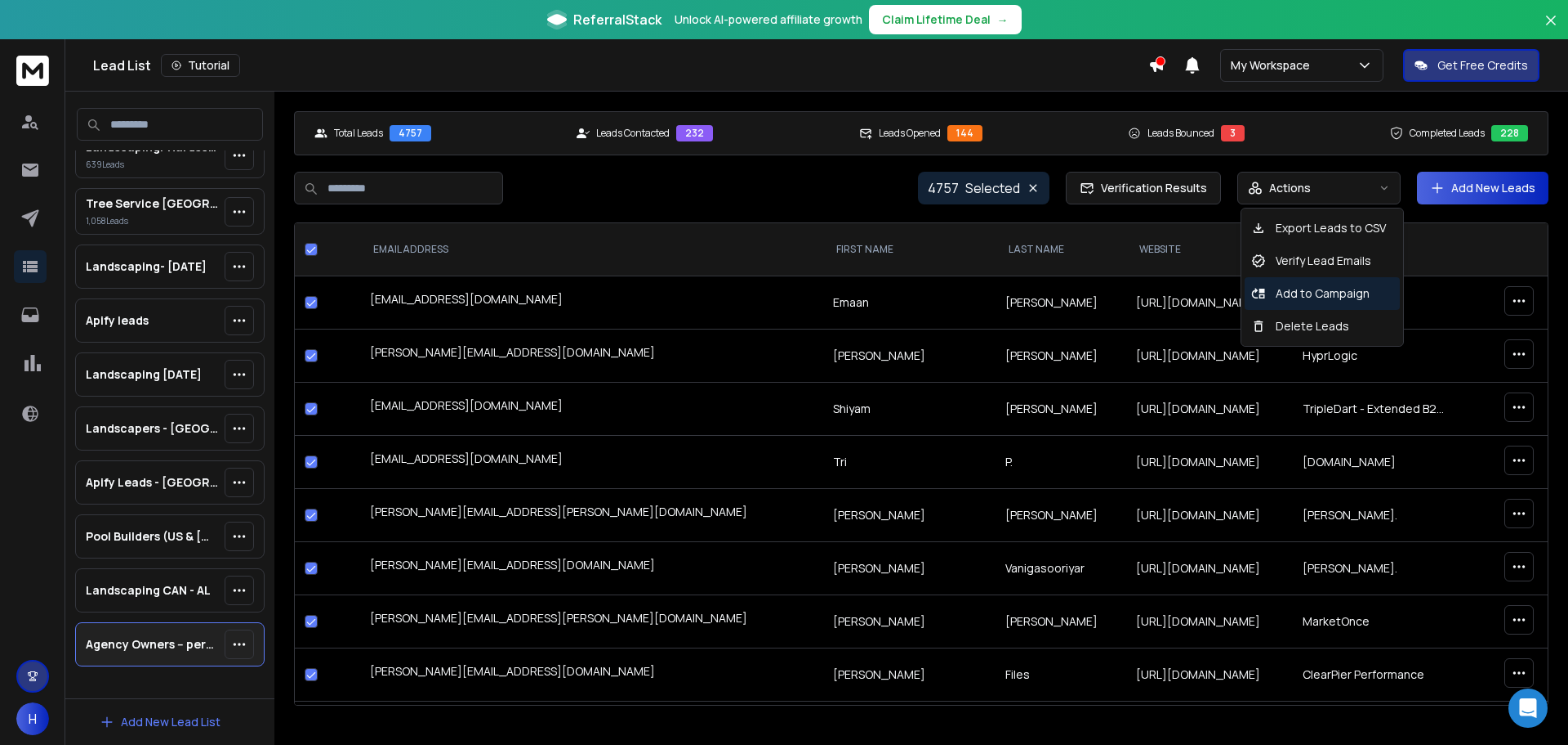
click at [1292, 289] on p "Add to Campaign" at bounding box center [1323, 293] width 100 height 23
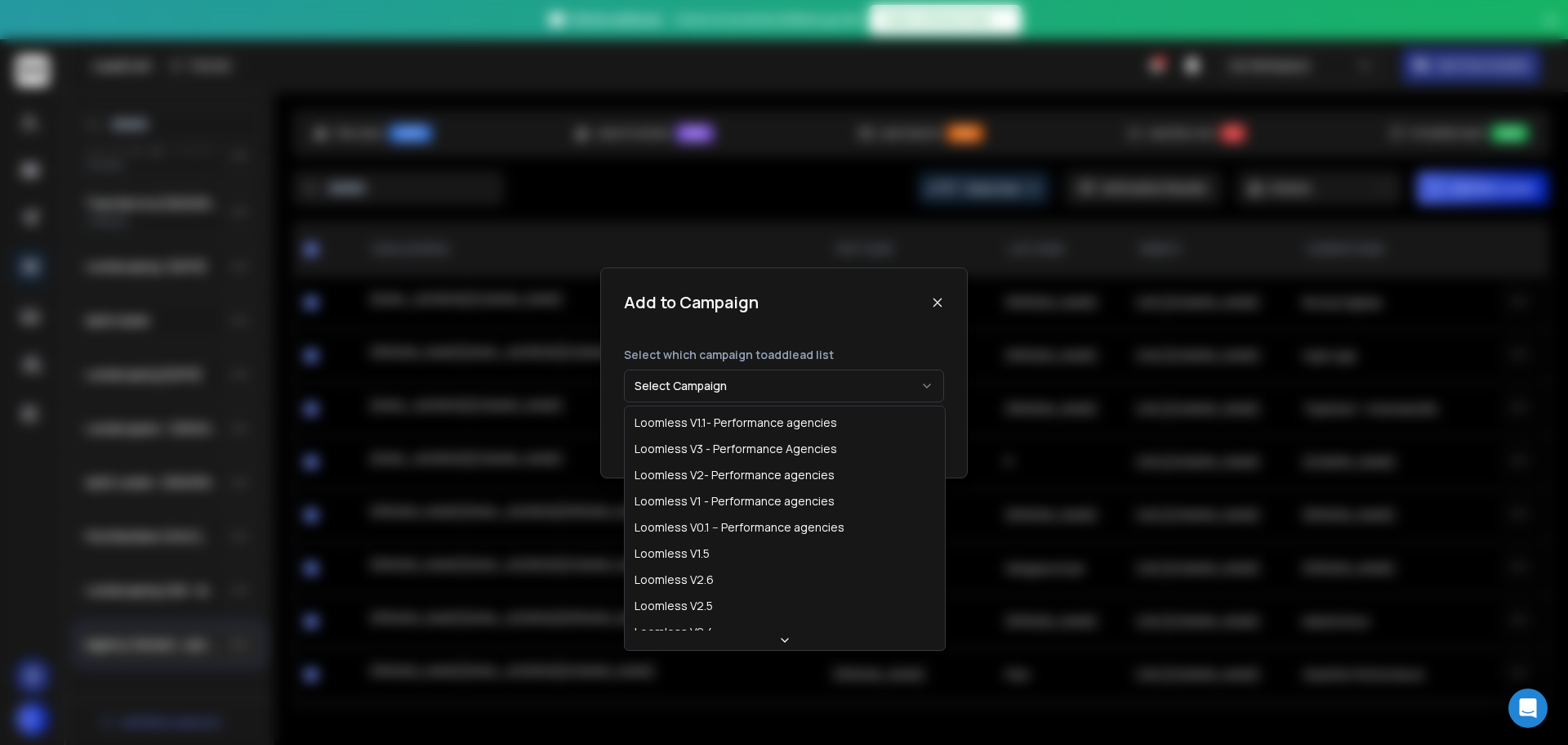
click at [922, 389] on icon "button" at bounding box center [927, 386] width 13 height 13
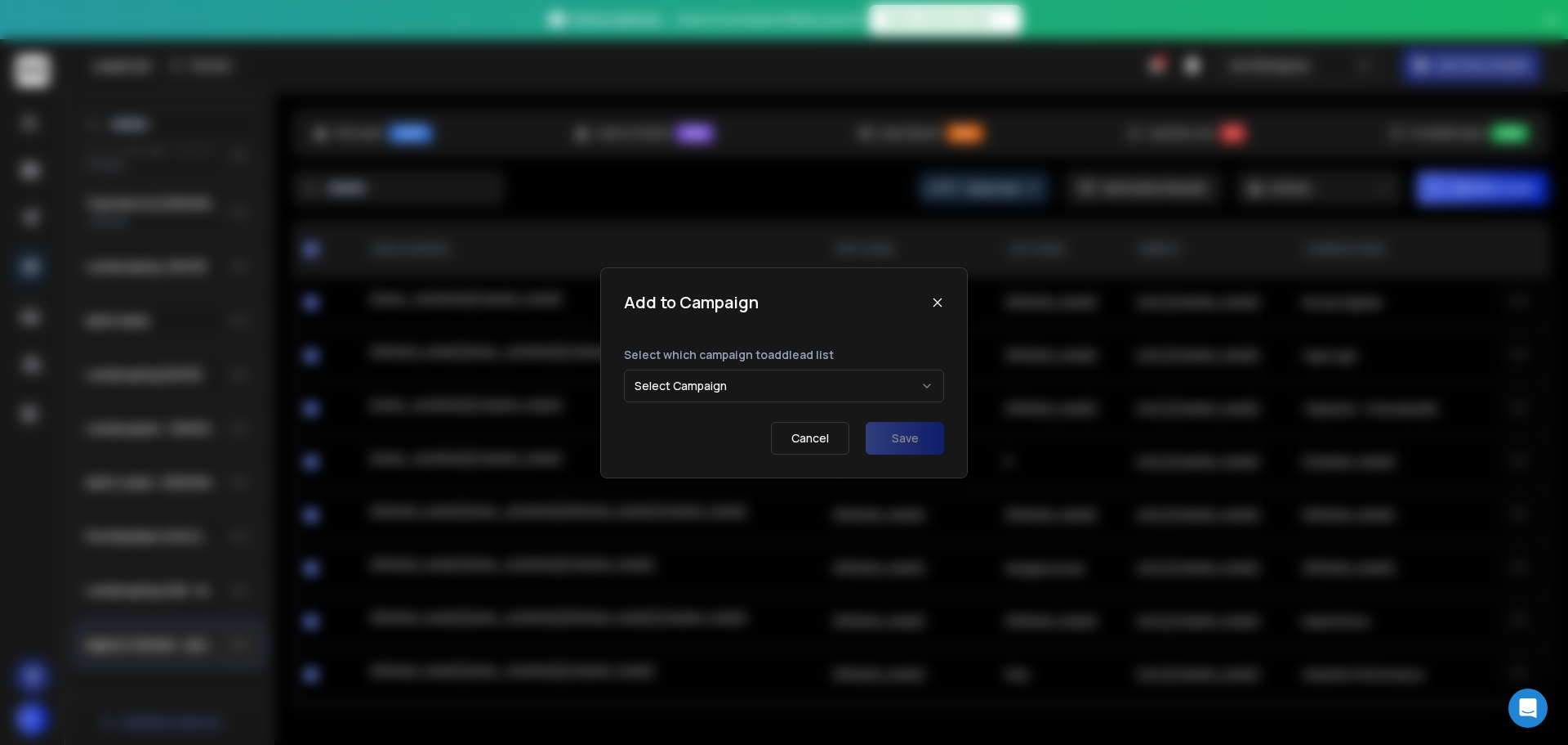
click at [936, 302] on icon at bounding box center [937, 302] width 13 height 13
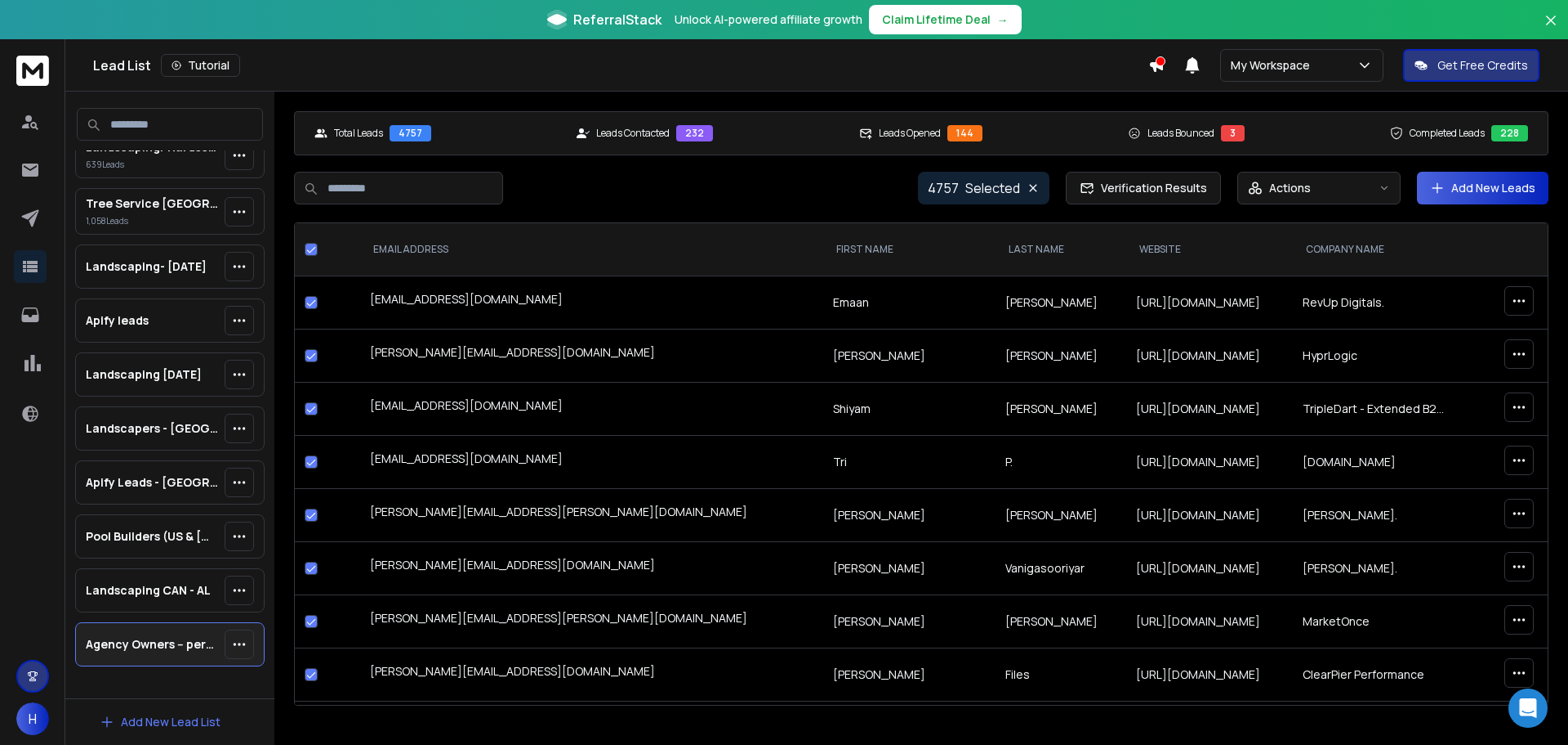
click at [823, 231] on th "FIRST NAME" at bounding box center [910, 249] width 172 height 53
click at [668, 182] on div "4757 Selected Verification Results Actions Add New Leads" at bounding box center [921, 187] width 1255 height 32
click at [152, 734] on button "Add New Lead List" at bounding box center [159, 721] width 147 height 32
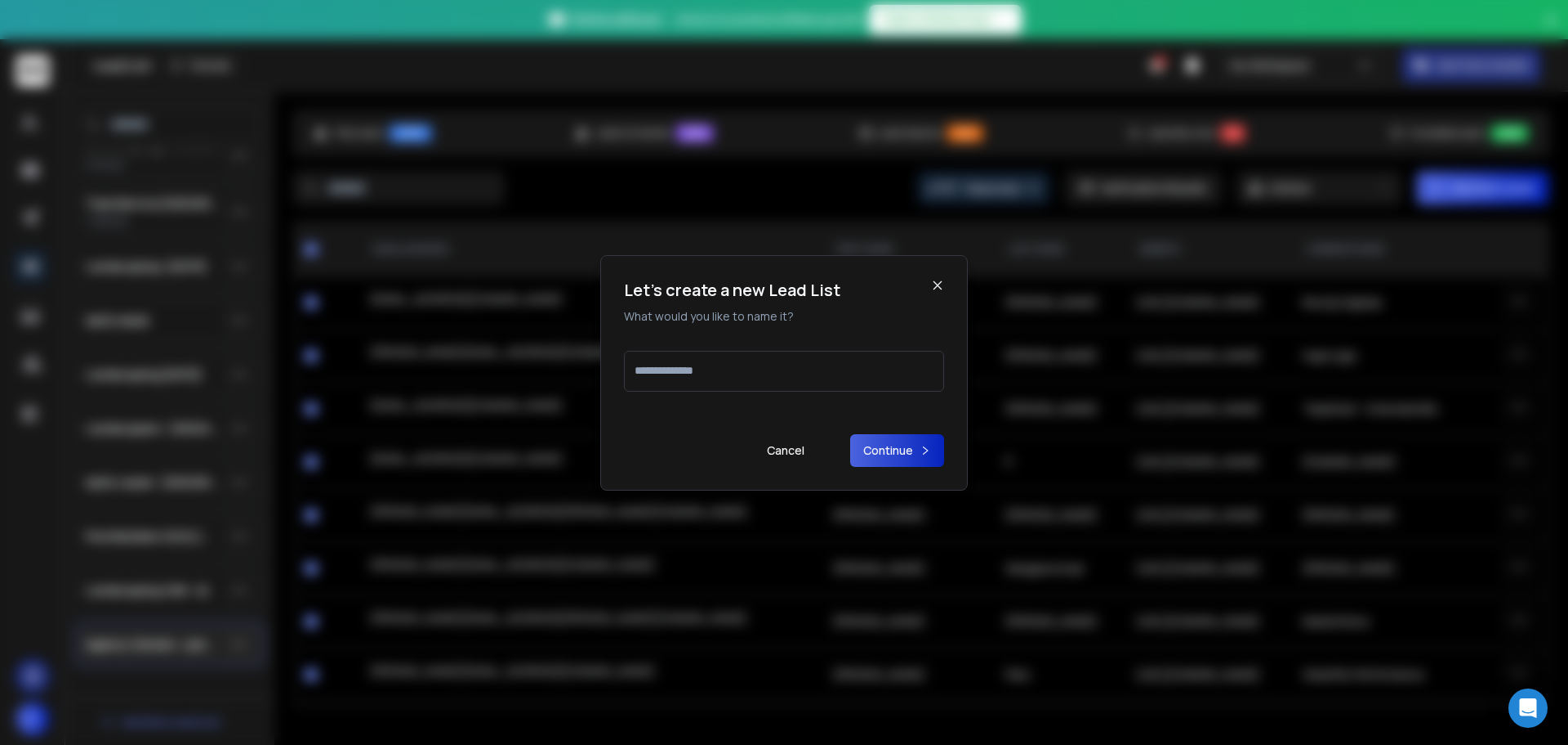
click at [696, 364] on input at bounding box center [784, 371] width 320 height 41
type input "****"
click at [902, 456] on button "Continue" at bounding box center [897, 450] width 94 height 32
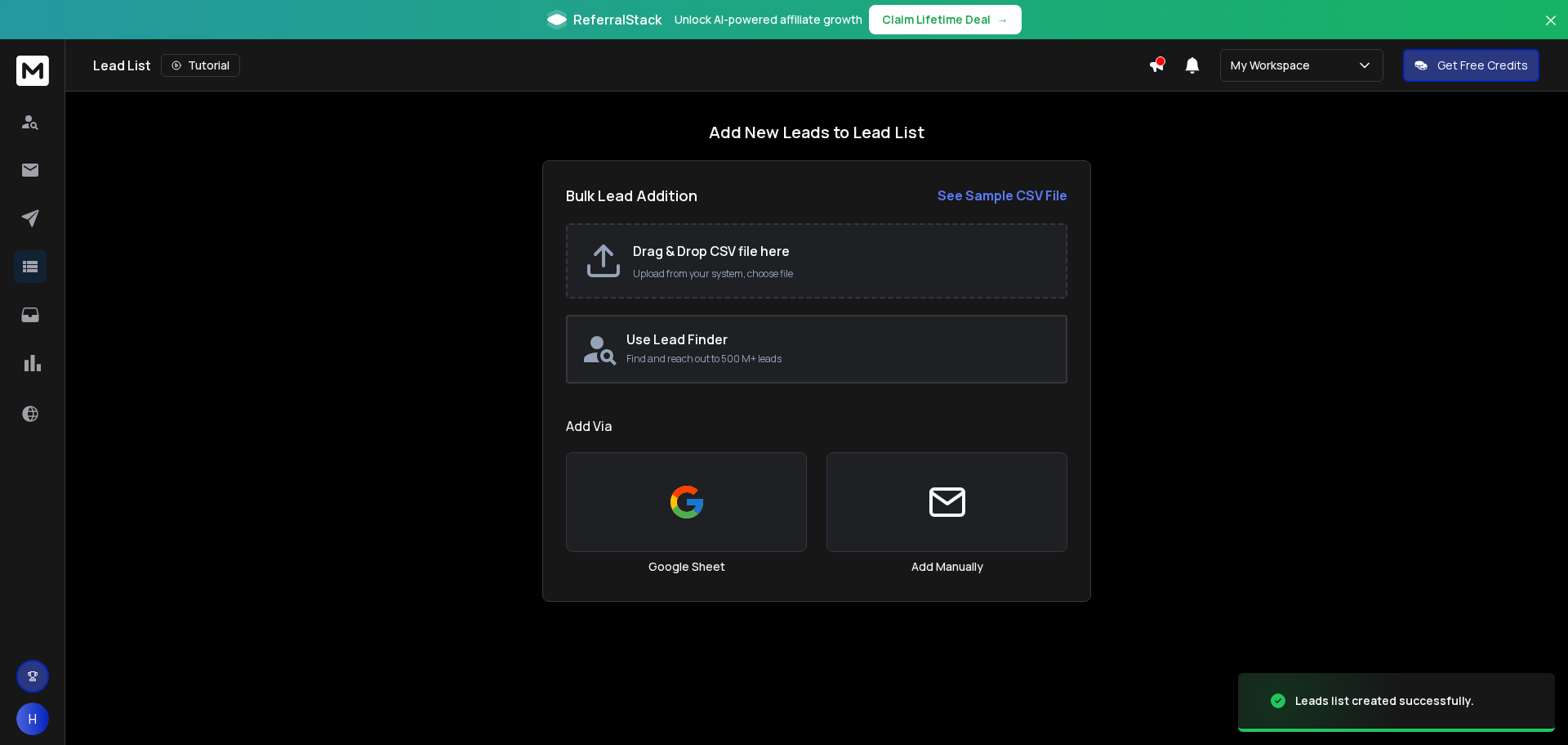
click at [738, 272] on p "Upload from your system, choose file" at bounding box center [841, 274] width 416 height 13
type input "**********"
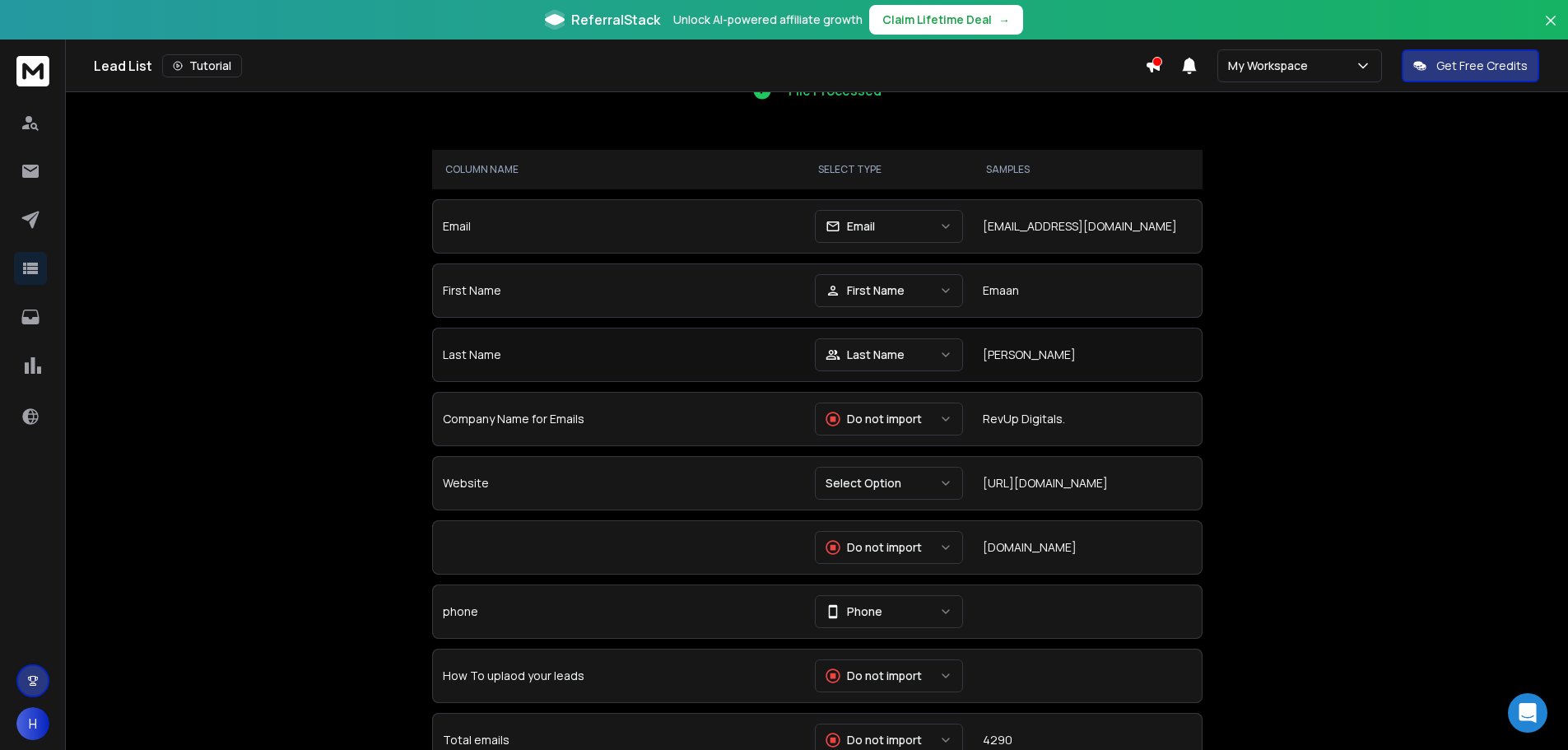
scroll to position [308, 0]
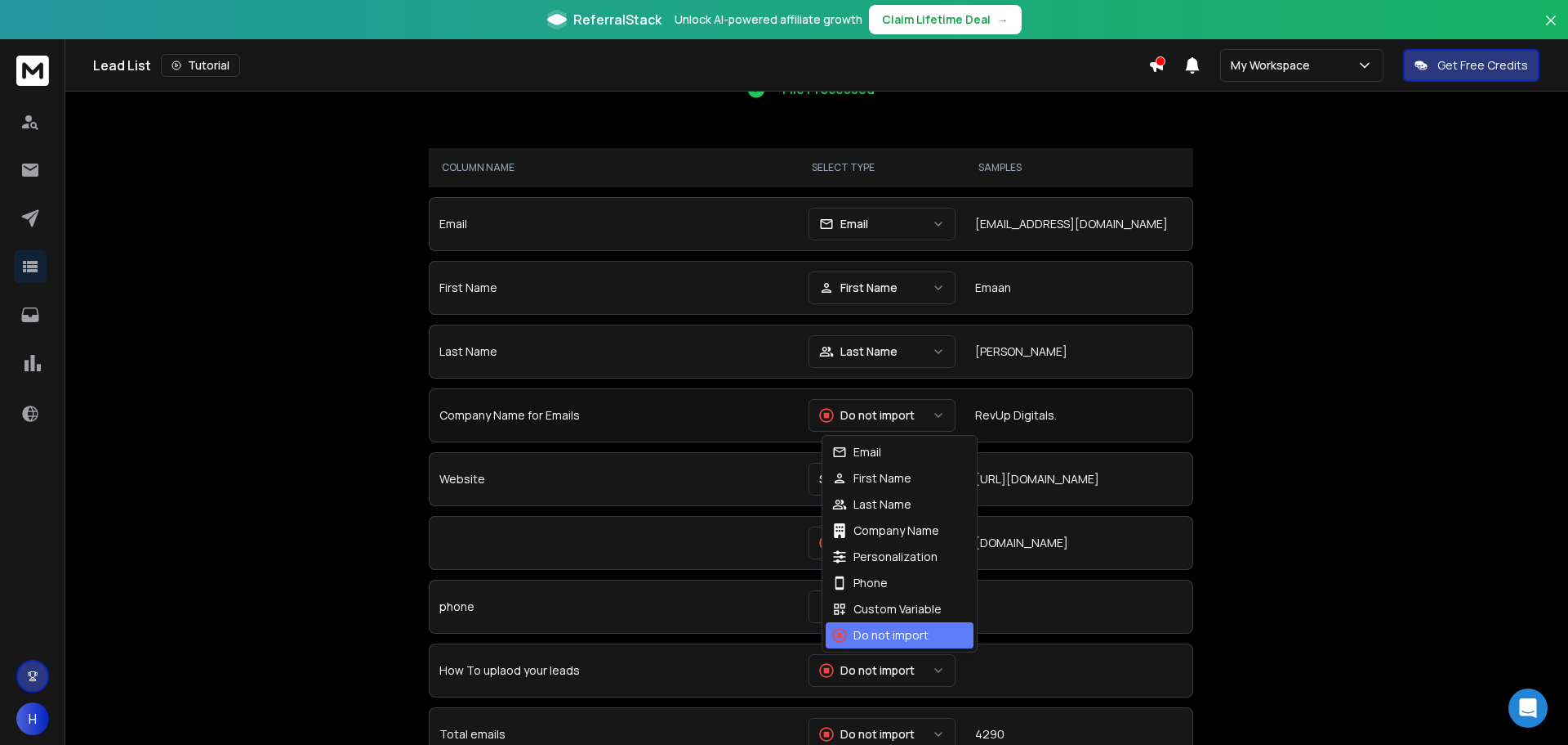
click at [956, 424] on button "Do not import" at bounding box center [882, 415] width 147 height 32
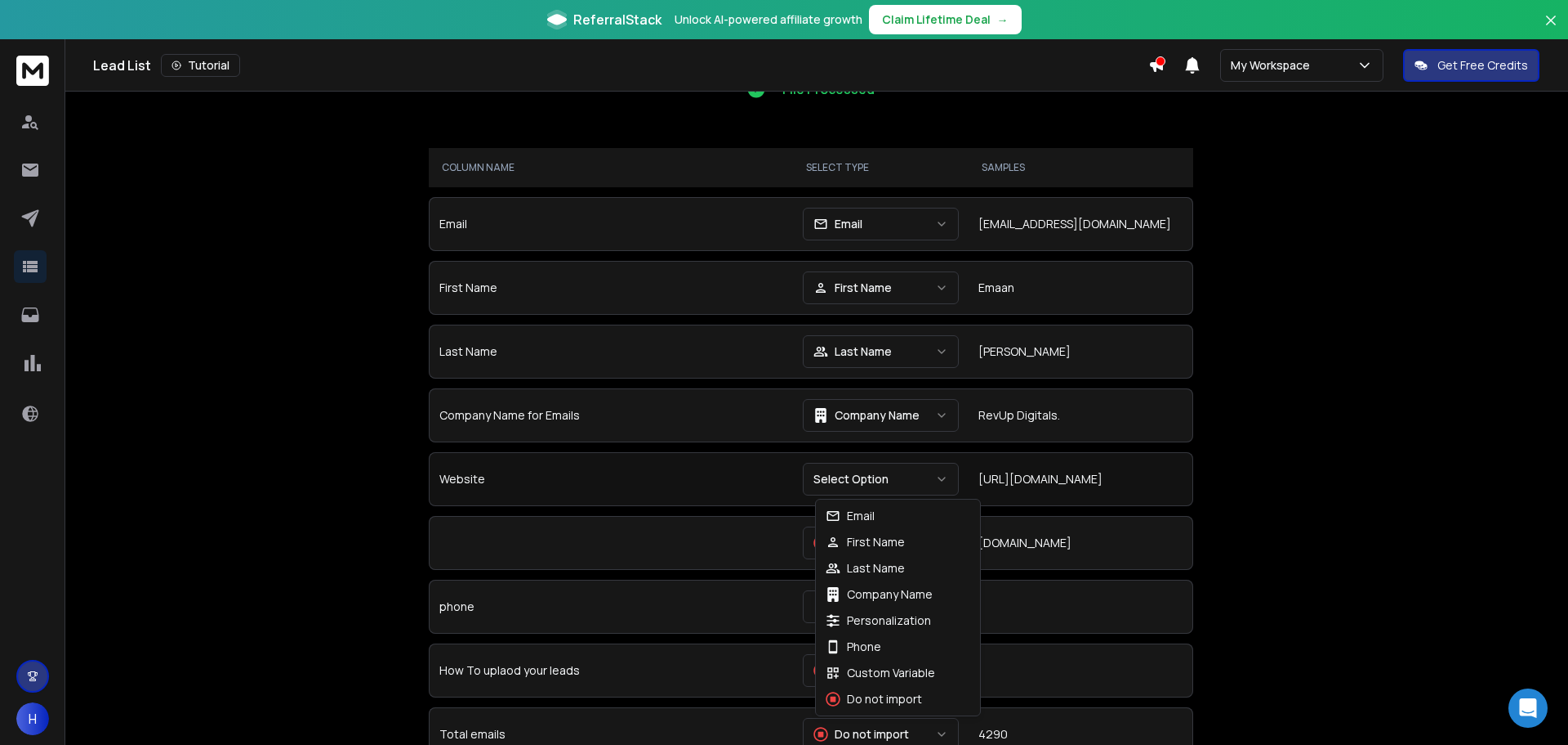
click at [911, 484] on button "Select Option" at bounding box center [881, 479] width 156 height 32
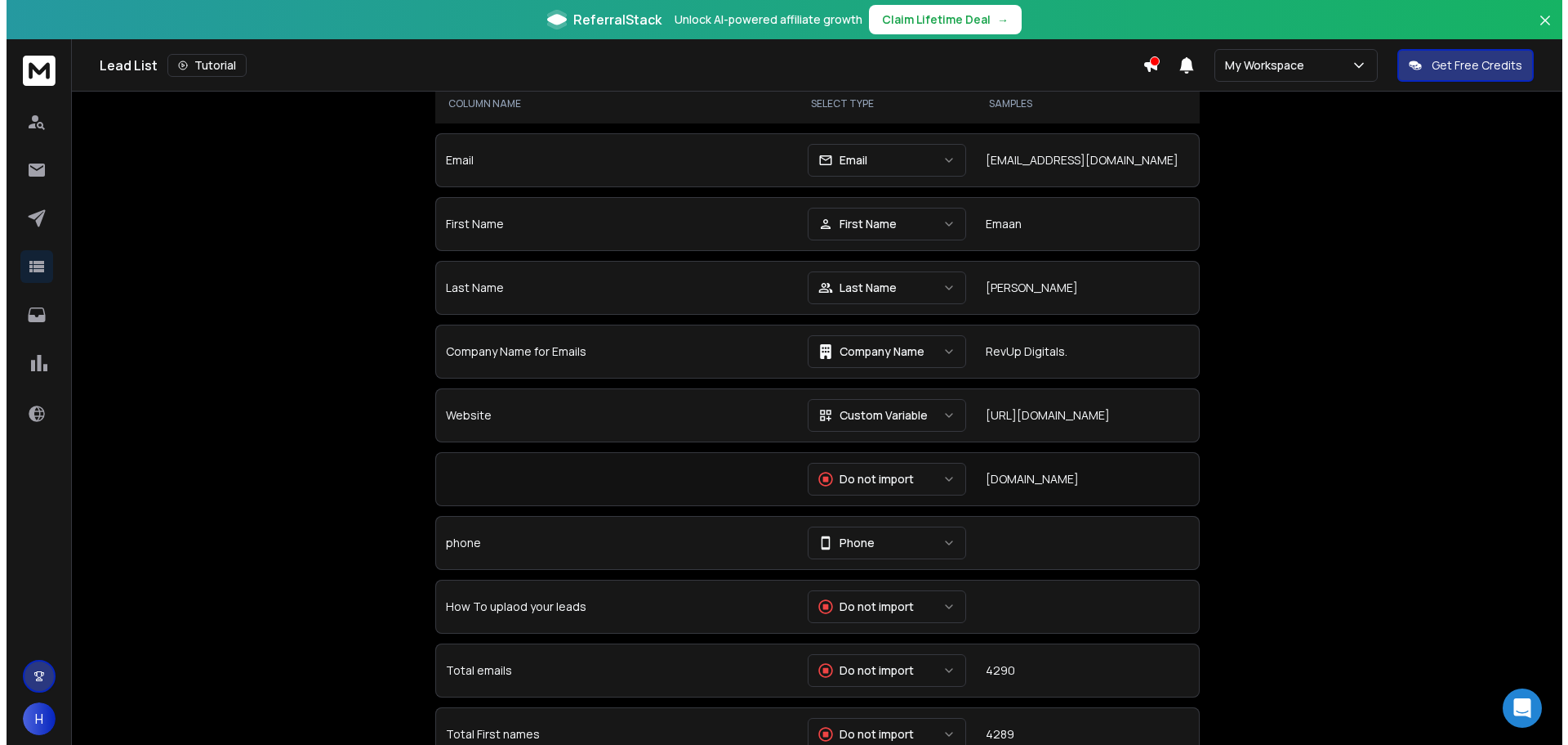
scroll to position [814, 0]
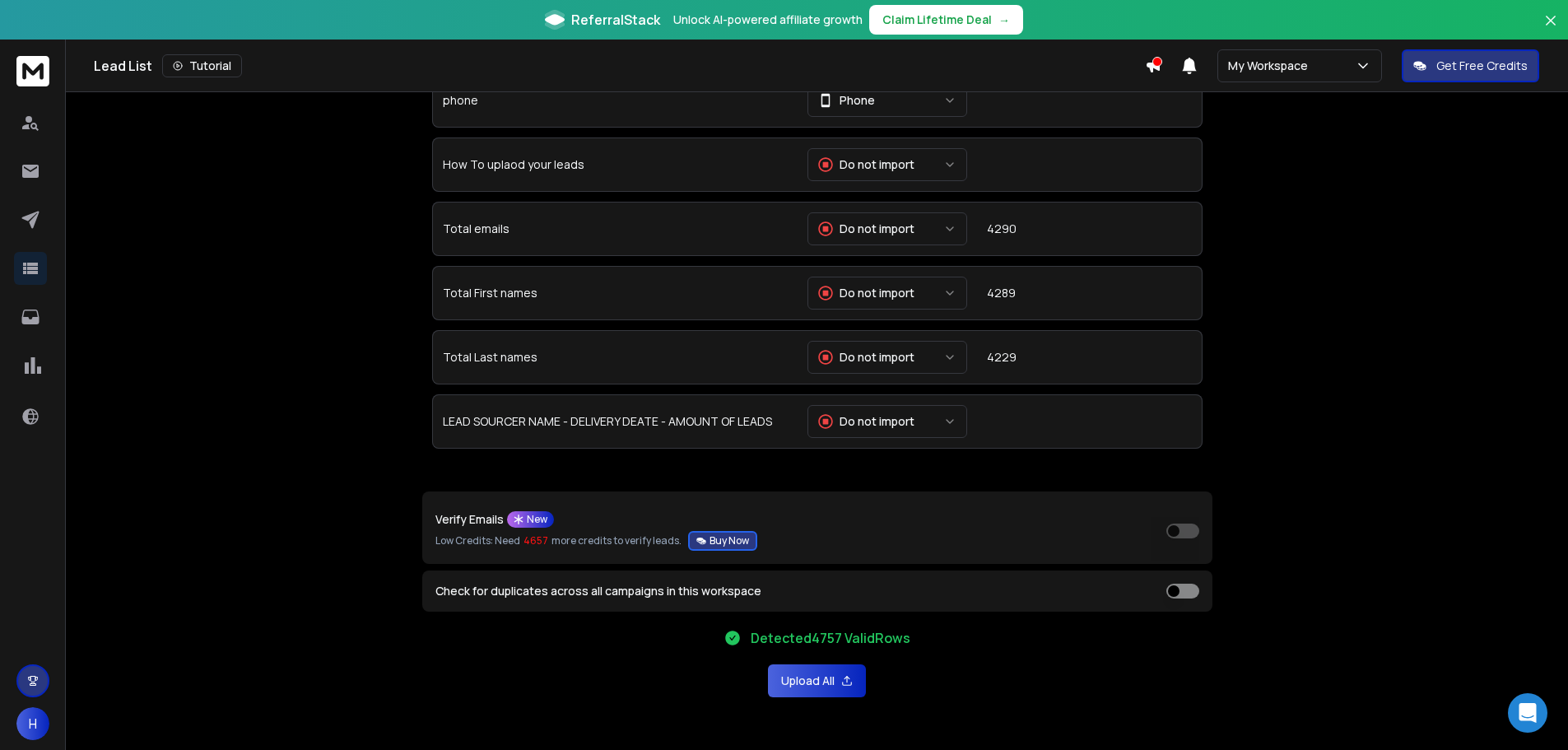
click at [1186, 590] on button "Check for duplicates across all campaigns in this workspace" at bounding box center [1182, 591] width 33 height 15
click at [848, 686] on icon at bounding box center [847, 680] width 11 height 11
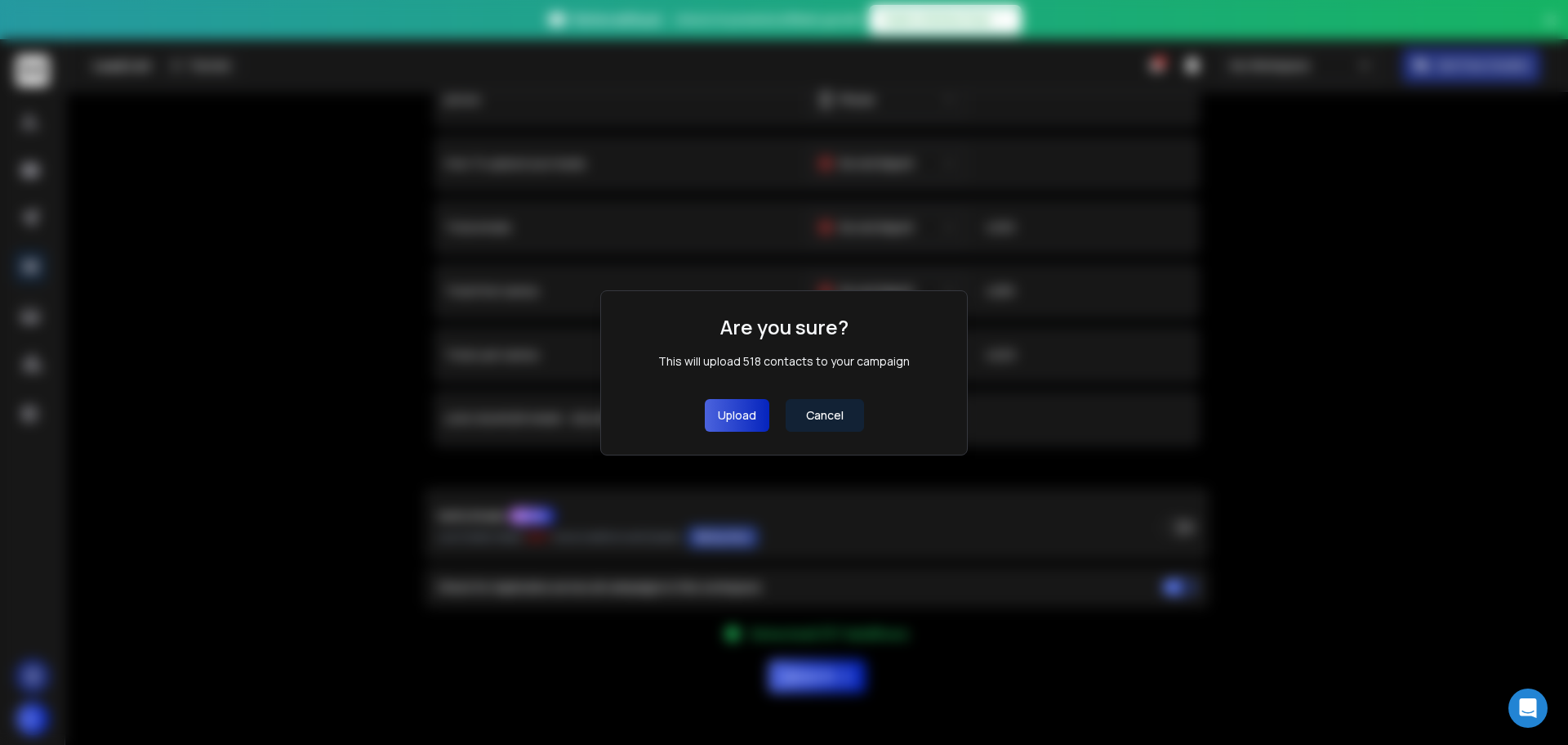
click at [737, 424] on button "Upload" at bounding box center [737, 415] width 65 height 32
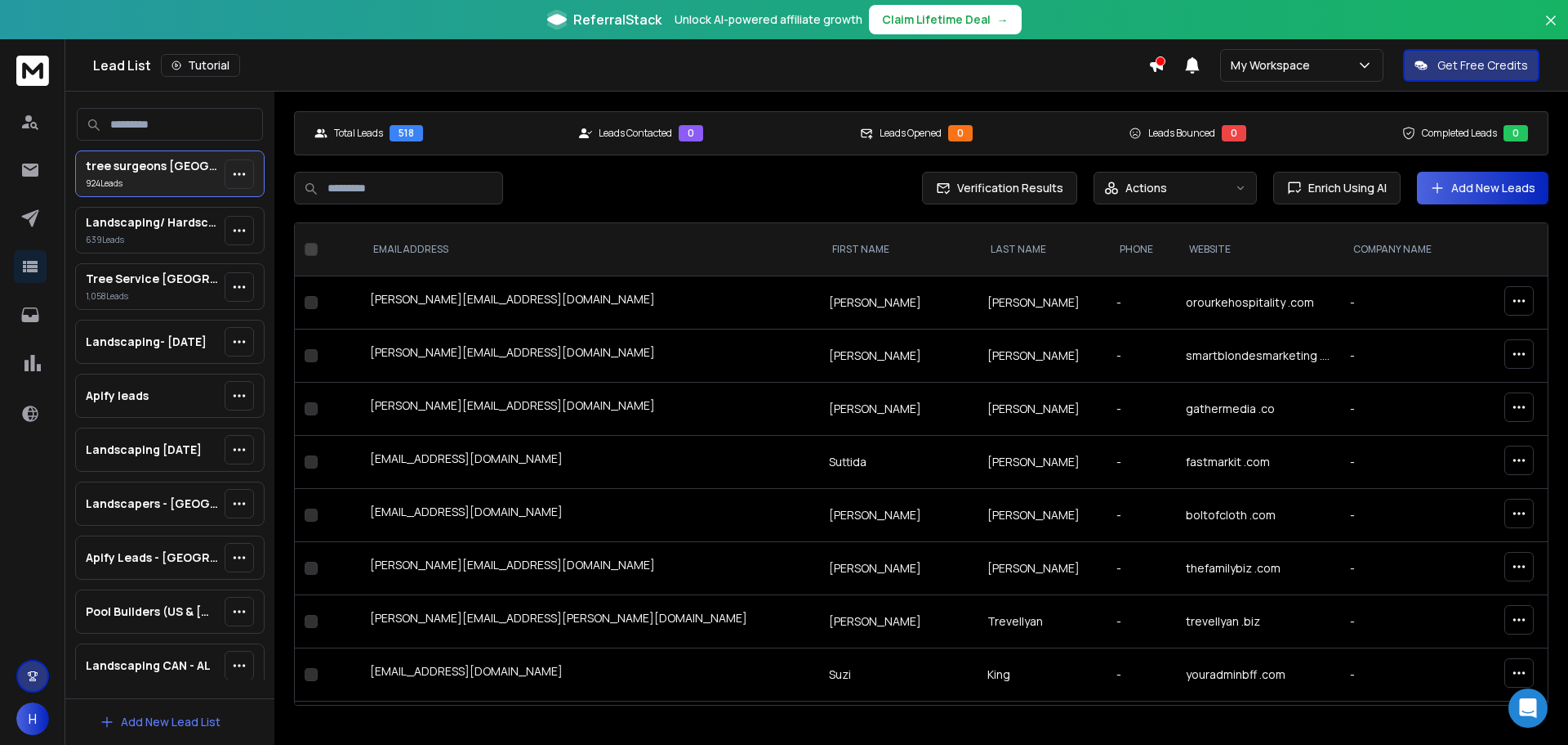
scroll to position [129, 0]
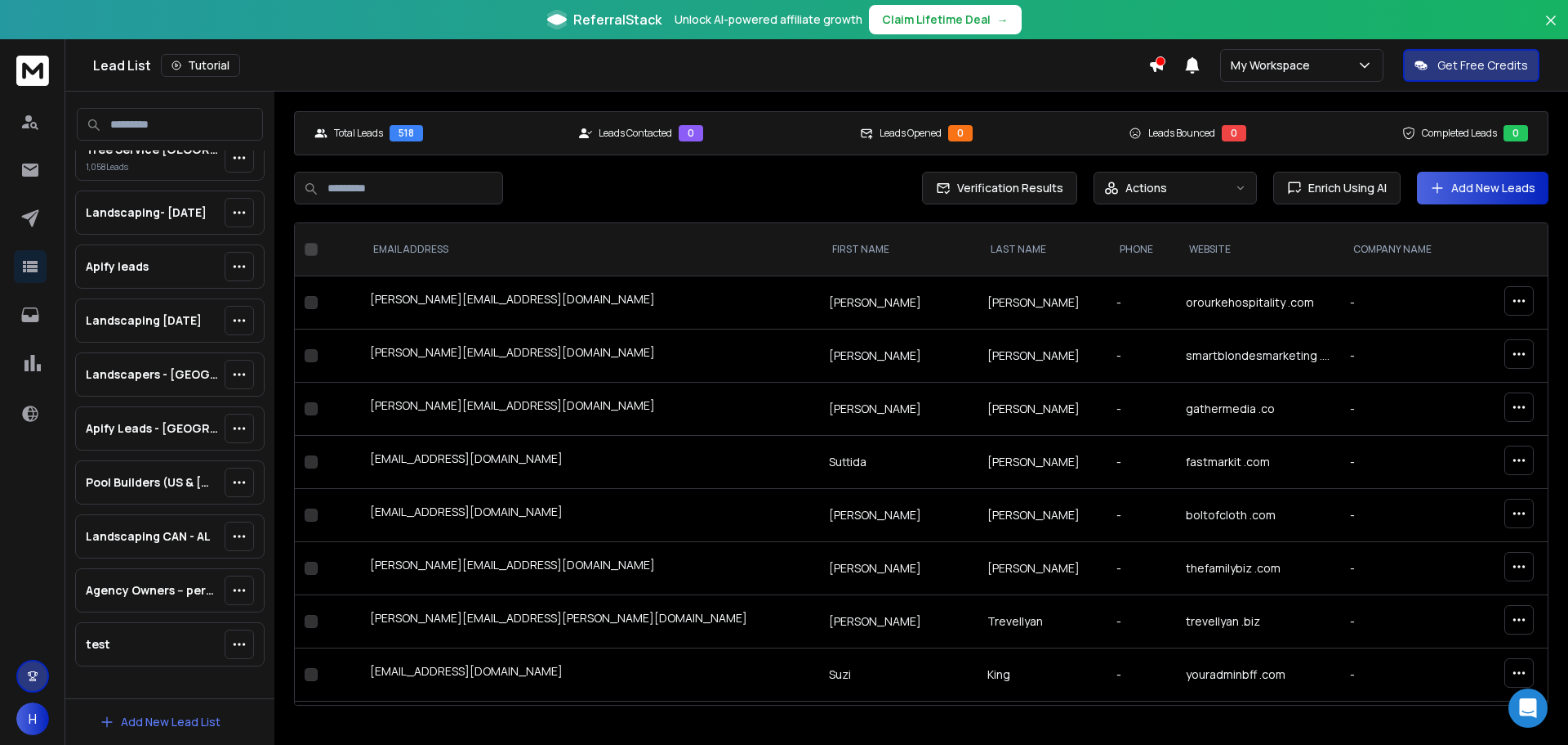
click at [234, 647] on icon "button" at bounding box center [239, 644] width 15 height 15
click at [177, 641] on div "test" at bounding box center [170, 644] width 189 height 45
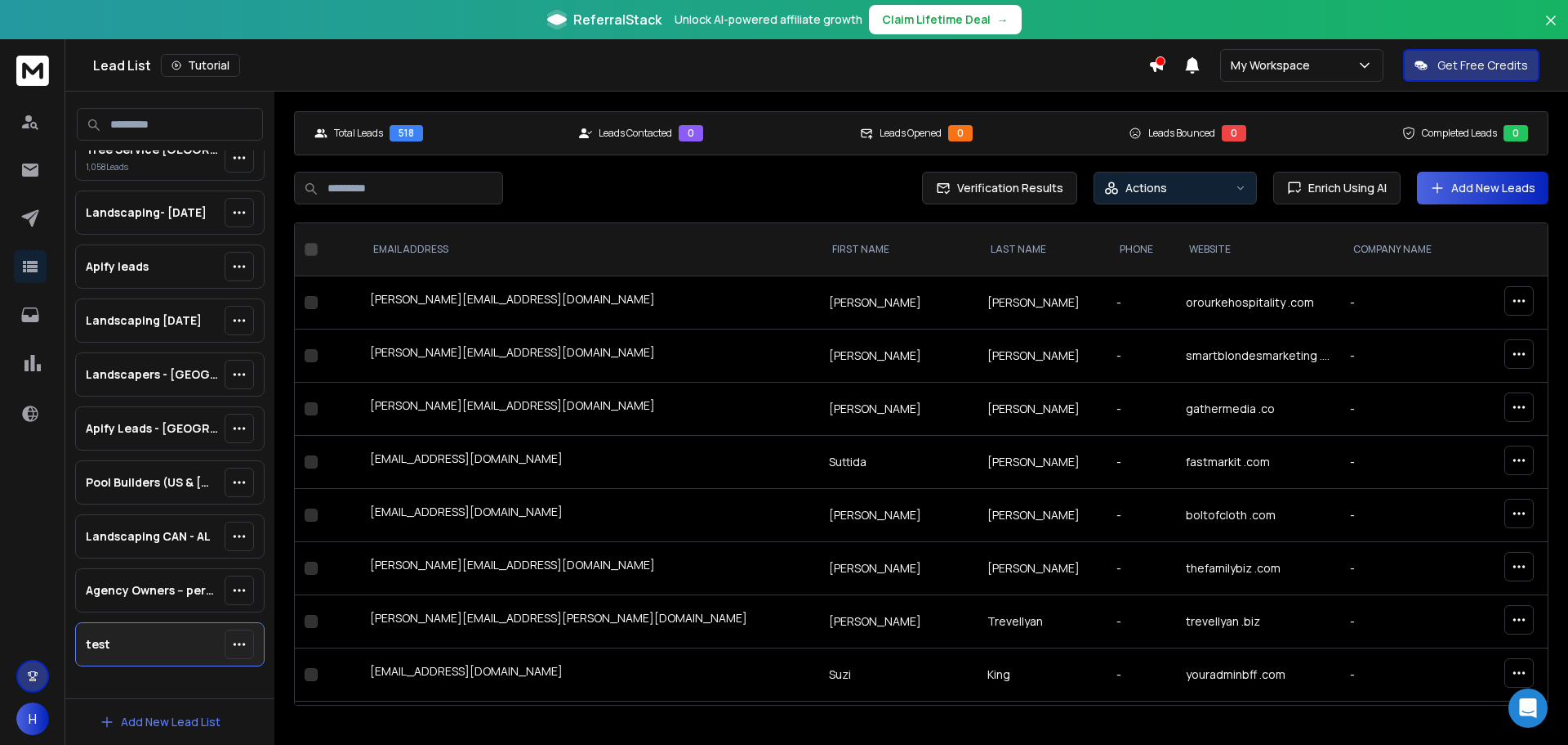
click at [1227, 187] on div "Actions" at bounding box center [1166, 188] width 124 height 17
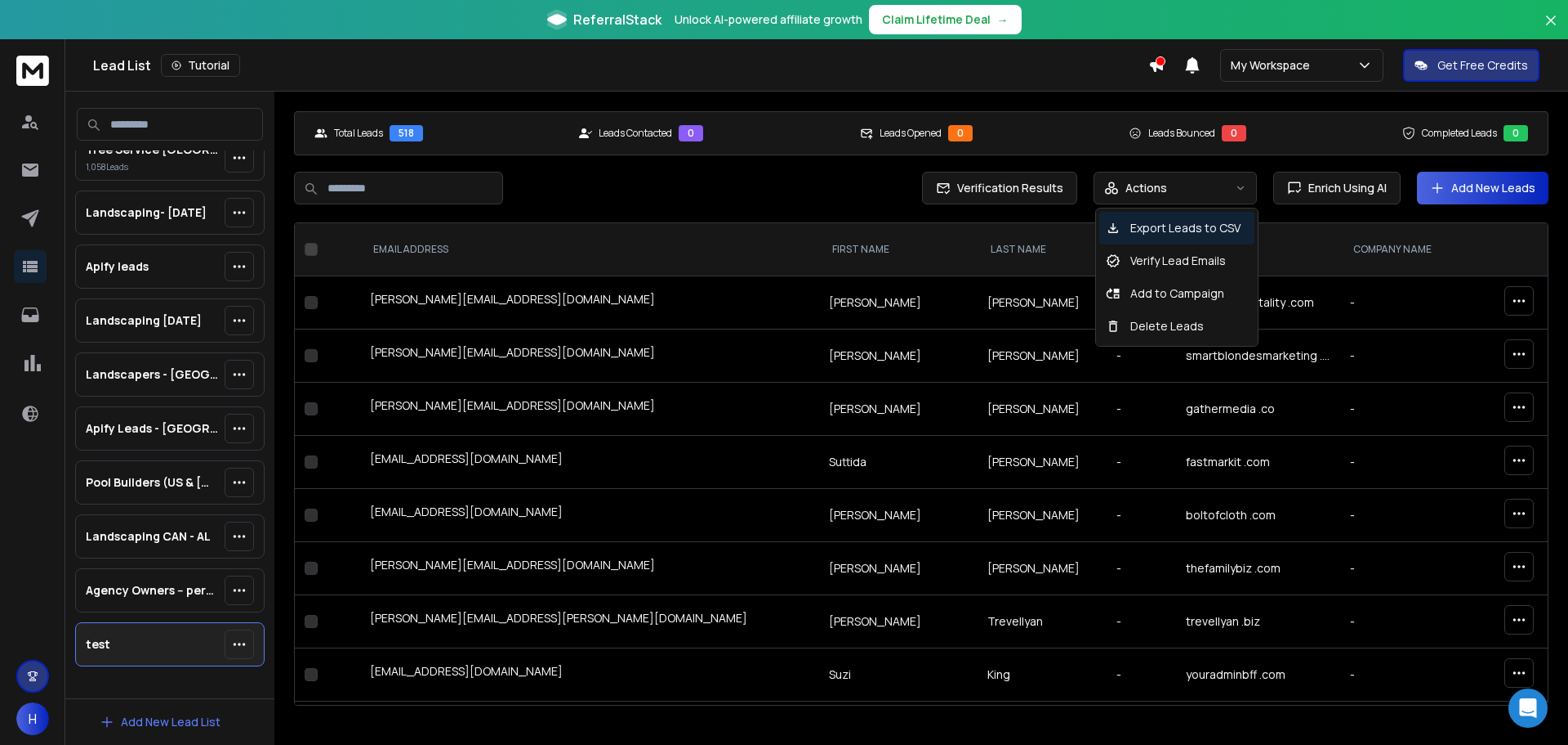
click at [1197, 230] on p "Export Leads to CSV" at bounding box center [1186, 227] width 117 height 23
